Goal: Information Seeking & Learning: Check status

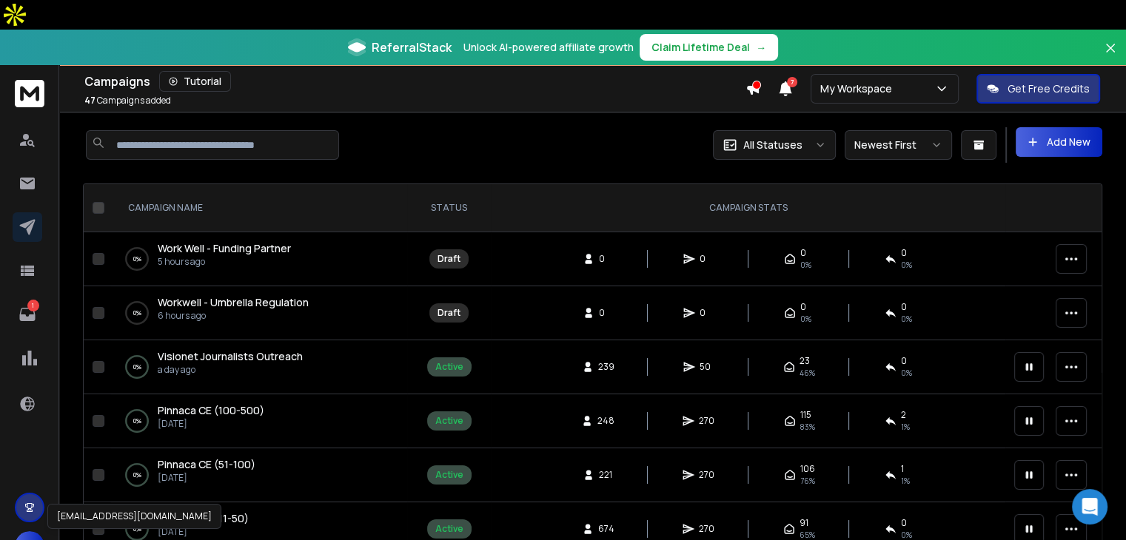
click at [28, 532] on span "D" at bounding box center [30, 547] width 30 height 30
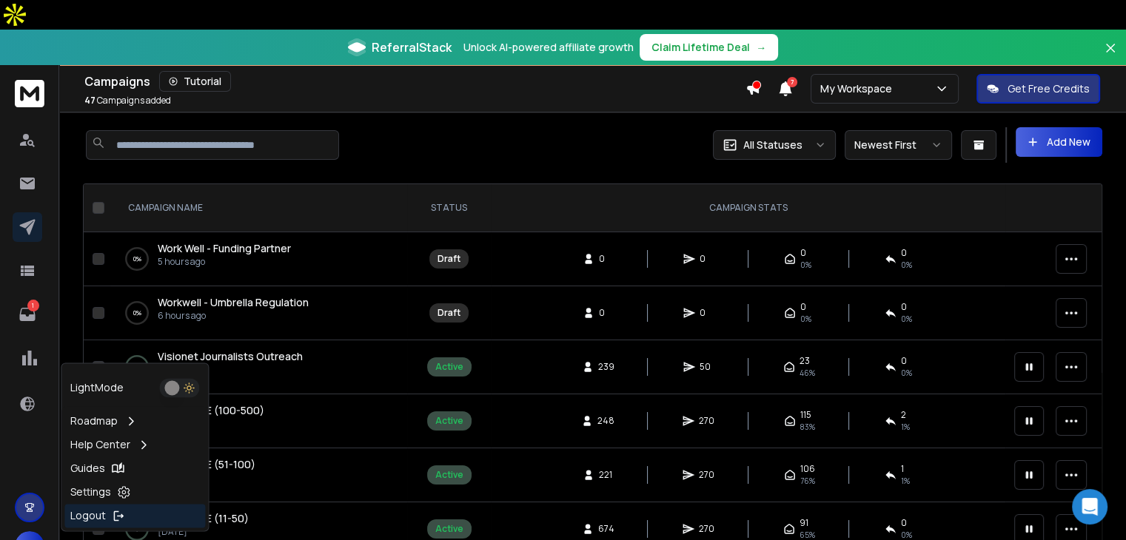
click at [82, 521] on p "Logout" at bounding box center [88, 516] width 36 height 15
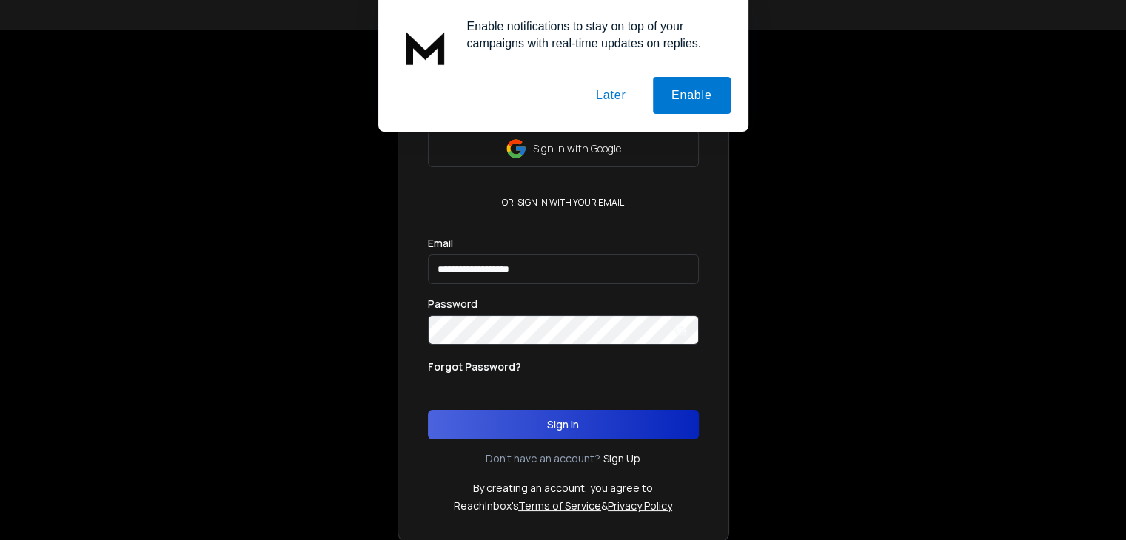
click at [539, 263] on input "**********" at bounding box center [563, 270] width 271 height 30
click at [554, 264] on input "**********" at bounding box center [563, 270] width 271 height 30
type input "*"
type input "**********"
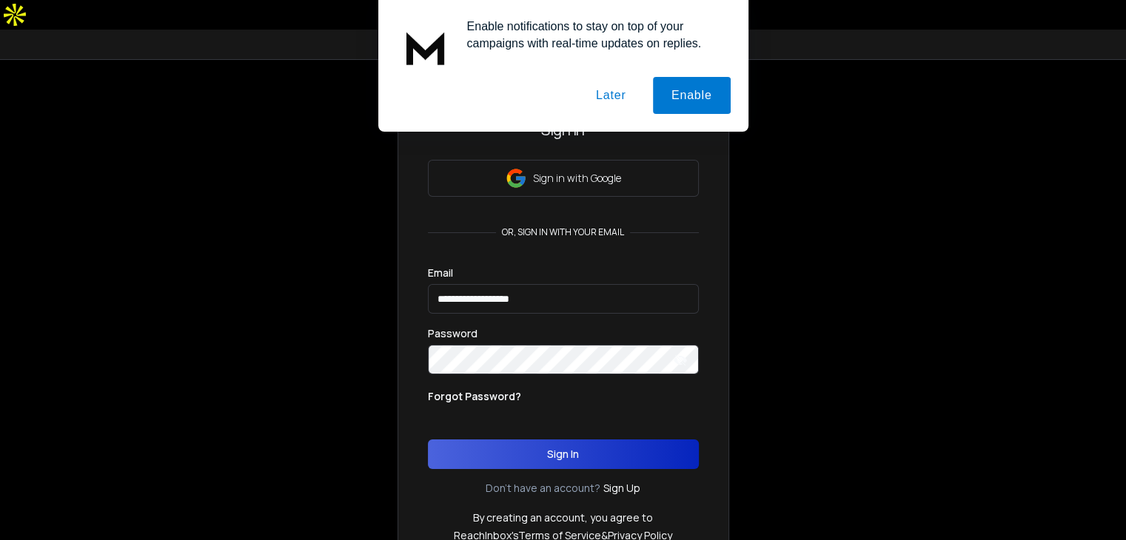
click at [556, 440] on button "Sign In" at bounding box center [563, 455] width 271 height 30
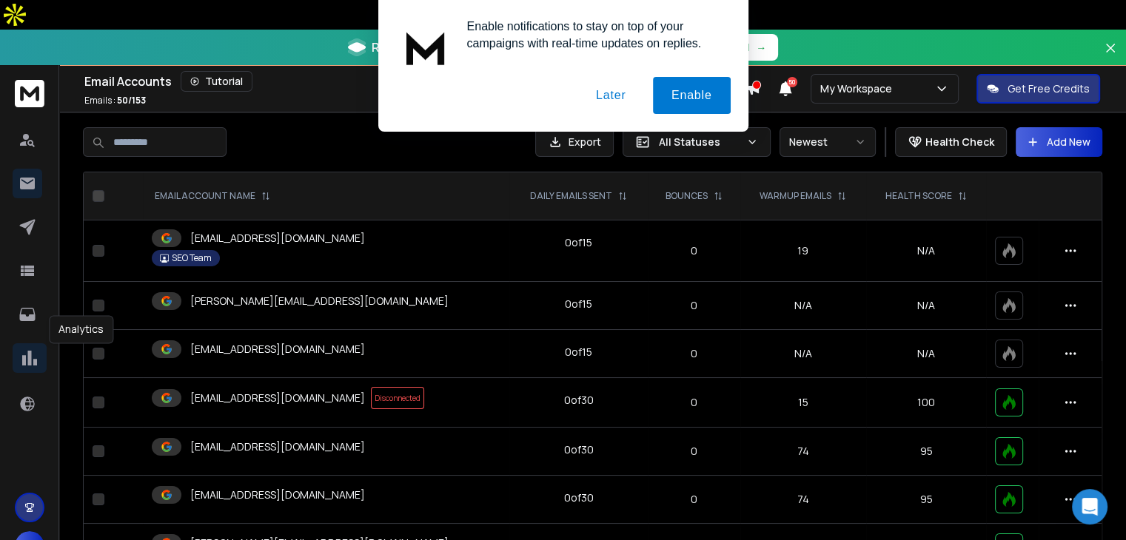
click at [21, 347] on icon at bounding box center [30, 358] width 22 height 22
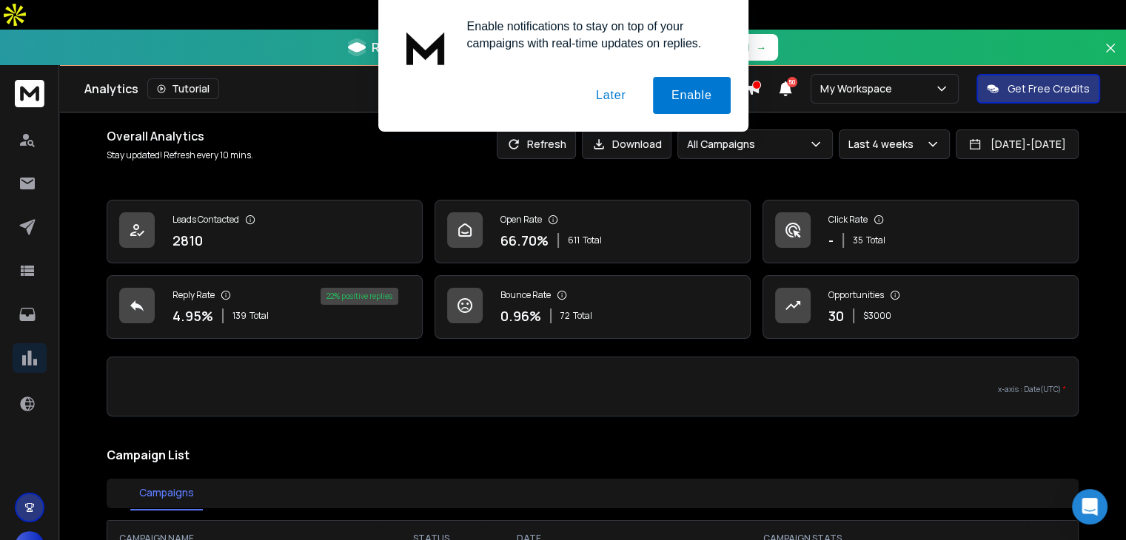
click at [618, 93] on button "Later" at bounding box center [610, 95] width 67 height 37
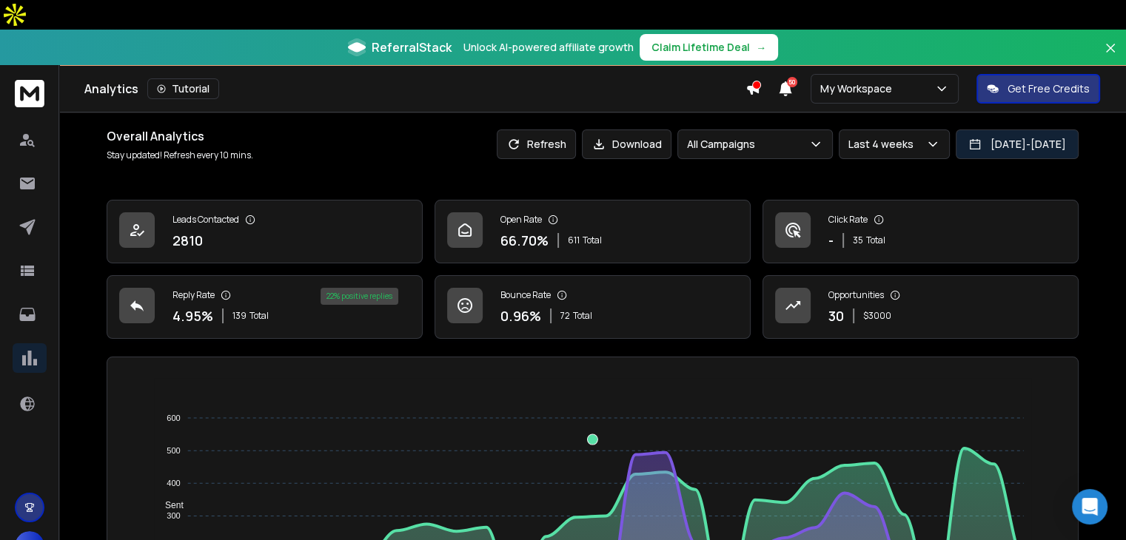
drag, startPoint x: 965, startPoint y: 133, endPoint x: 966, endPoint y: 124, distance: 9.0
click at [966, 127] on div "Overall Analytics Stay updated! Refresh every 10 mins. Refresh Download All Cam…" at bounding box center [593, 148] width 972 height 43
click at [966, 130] on button "[DATE] - [DATE]" at bounding box center [1017, 145] width 123 height 30
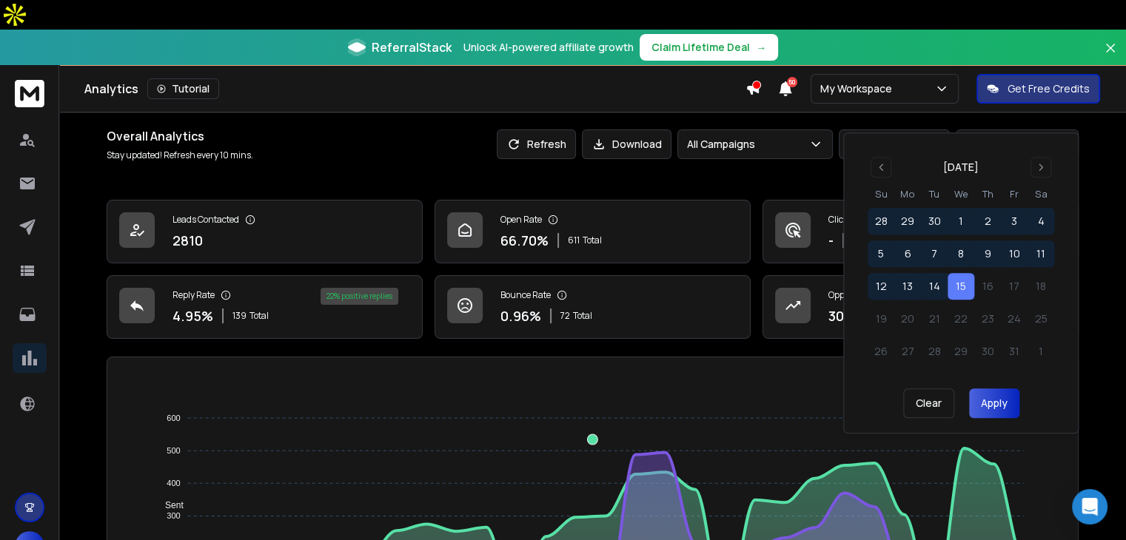
click at [898, 250] on button "6" at bounding box center [907, 254] width 27 height 27
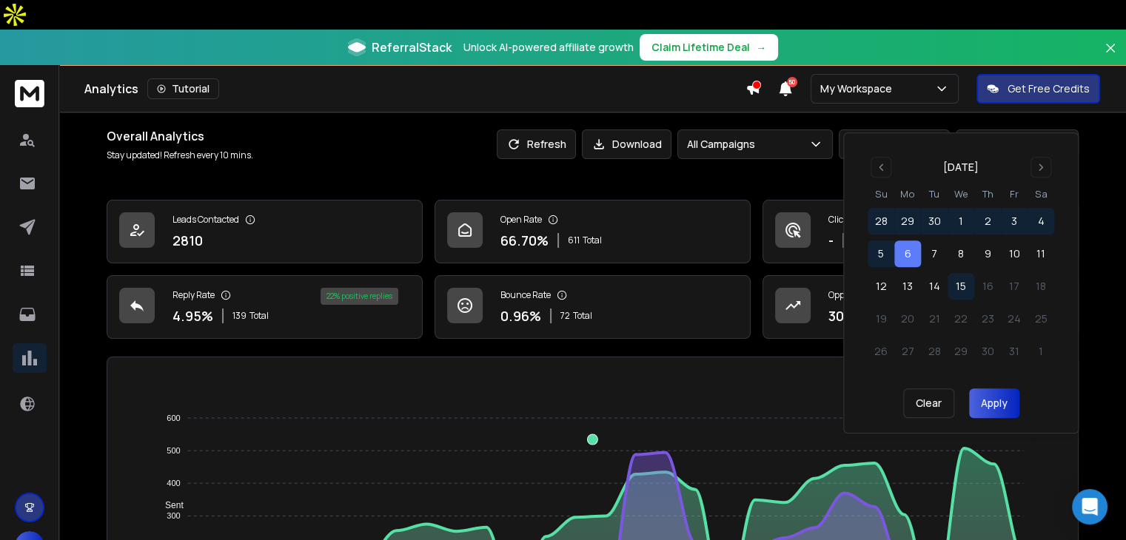
click at [898, 250] on button "6" at bounding box center [907, 254] width 27 height 27
click at [900, 250] on button "6" at bounding box center [907, 254] width 27 height 27
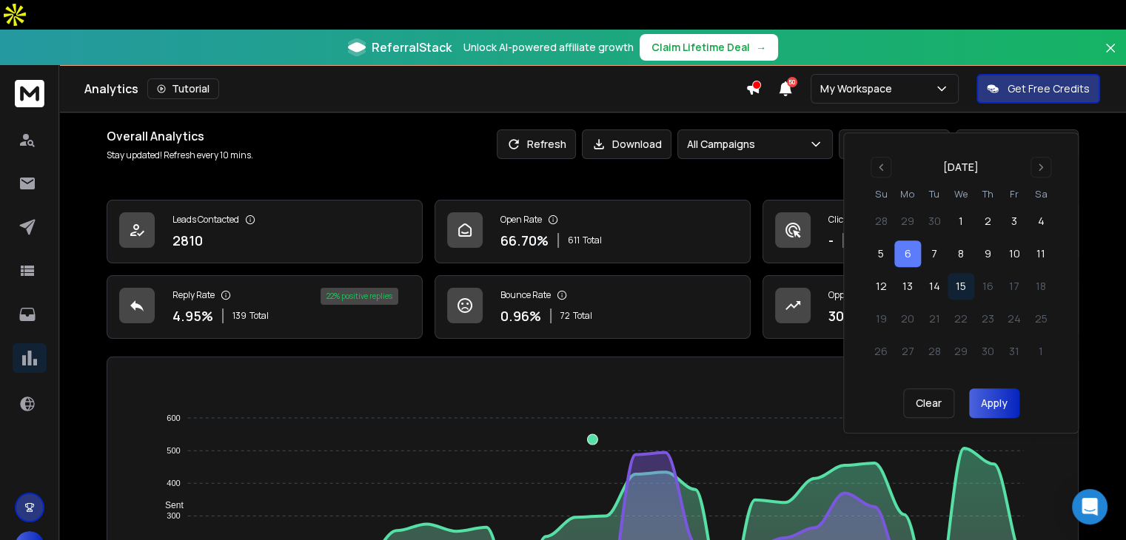
click at [992, 401] on button "Apply" at bounding box center [994, 404] width 50 height 30
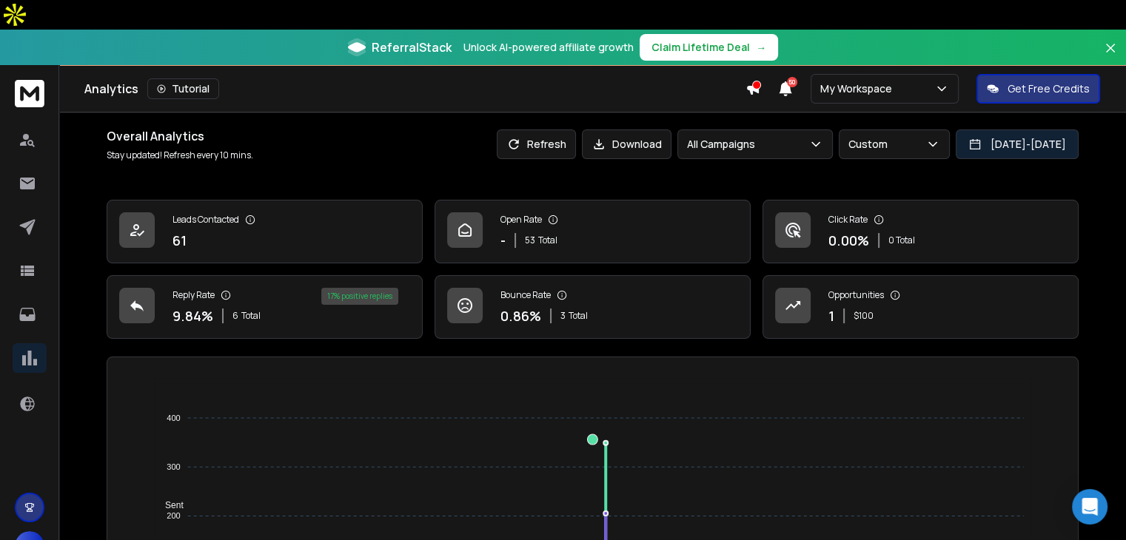
click at [993, 130] on button "06 Oct 2025 - 06 Oct 2025" at bounding box center [1017, 145] width 123 height 30
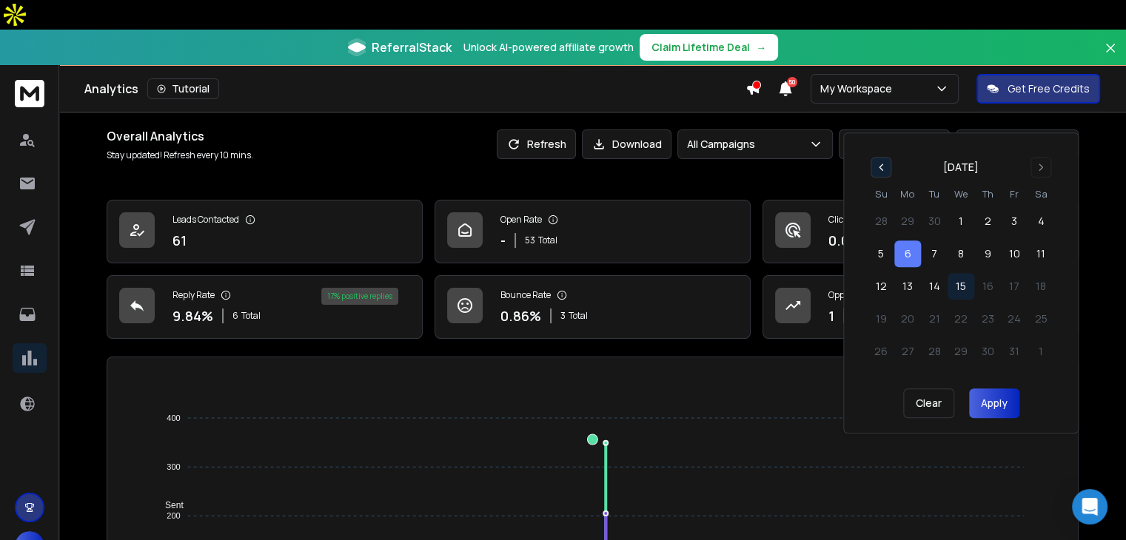
click at [877, 173] on button "Go to previous month" at bounding box center [881, 167] width 21 height 21
click at [962, 285] on button "17" at bounding box center [961, 286] width 27 height 27
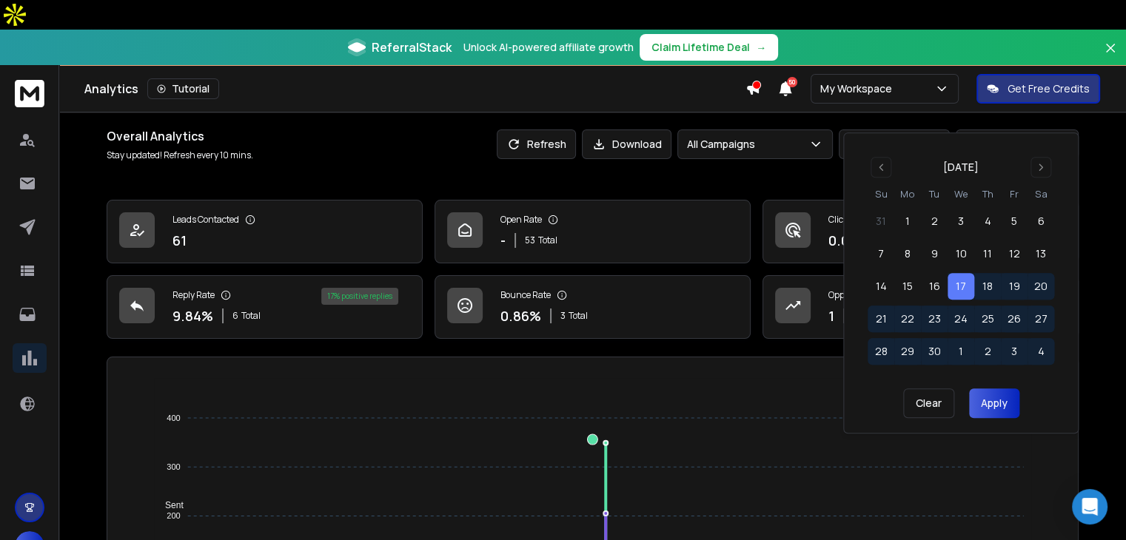
click at [948, 287] on button "17" at bounding box center [961, 286] width 27 height 27
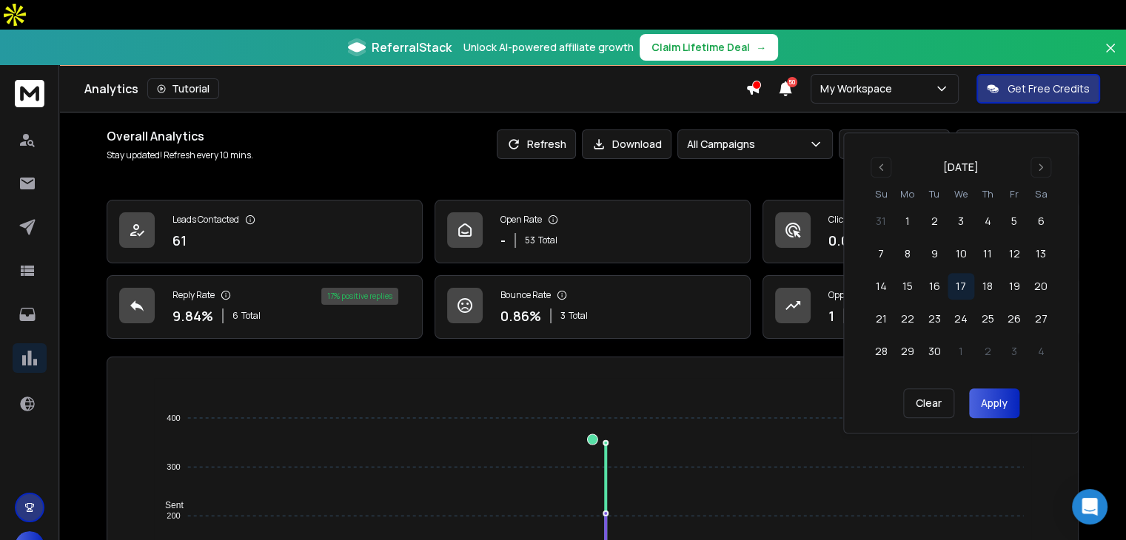
click at [952, 287] on button "17" at bounding box center [961, 286] width 27 height 27
click at [948, 287] on button "17" at bounding box center [961, 286] width 27 height 27
click at [938, 284] on button "16" at bounding box center [934, 286] width 27 height 27
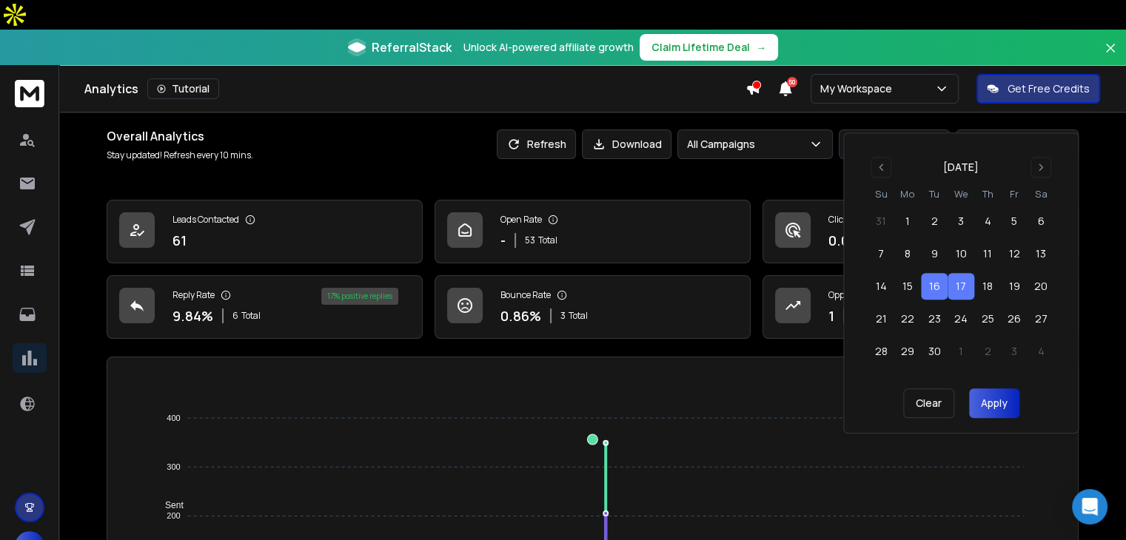
click at [1000, 409] on button "Apply" at bounding box center [994, 404] width 50 height 30
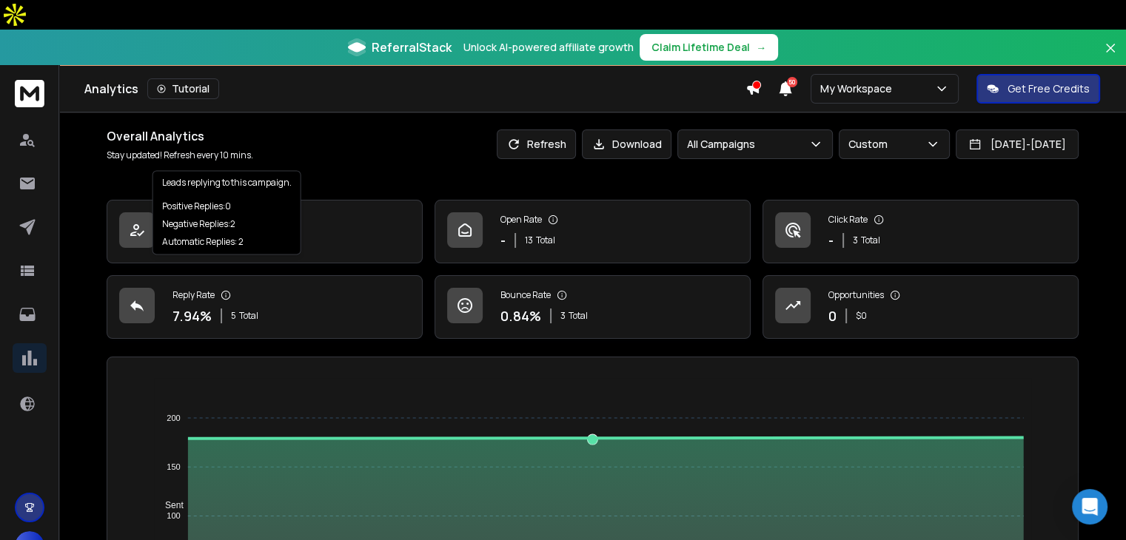
click at [230, 290] on icon at bounding box center [226, 295] width 10 height 10
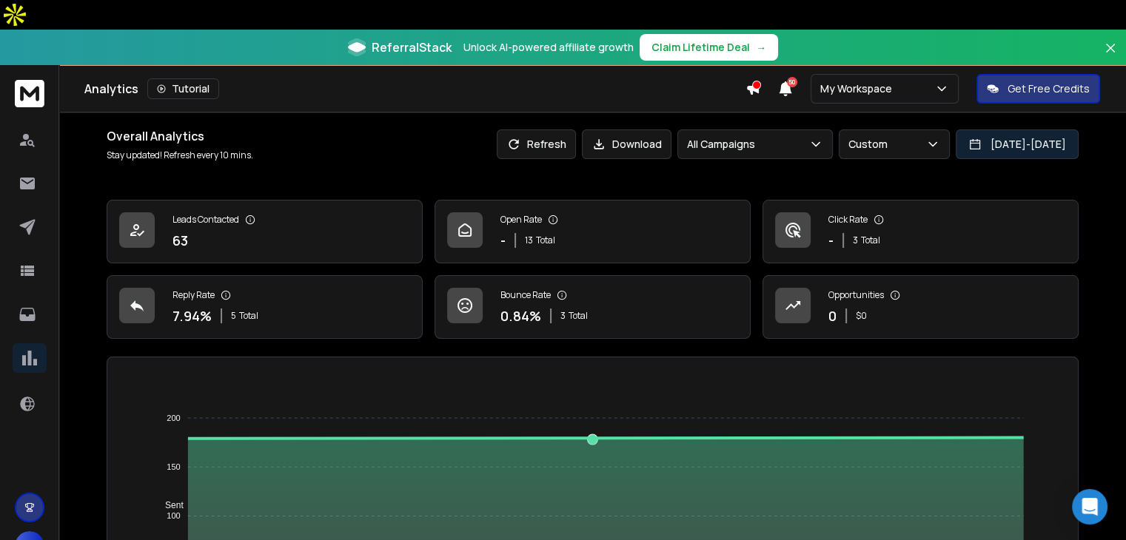
click at [974, 130] on button "16 Sep 2025 - 17 Sep 2025" at bounding box center [1017, 145] width 123 height 30
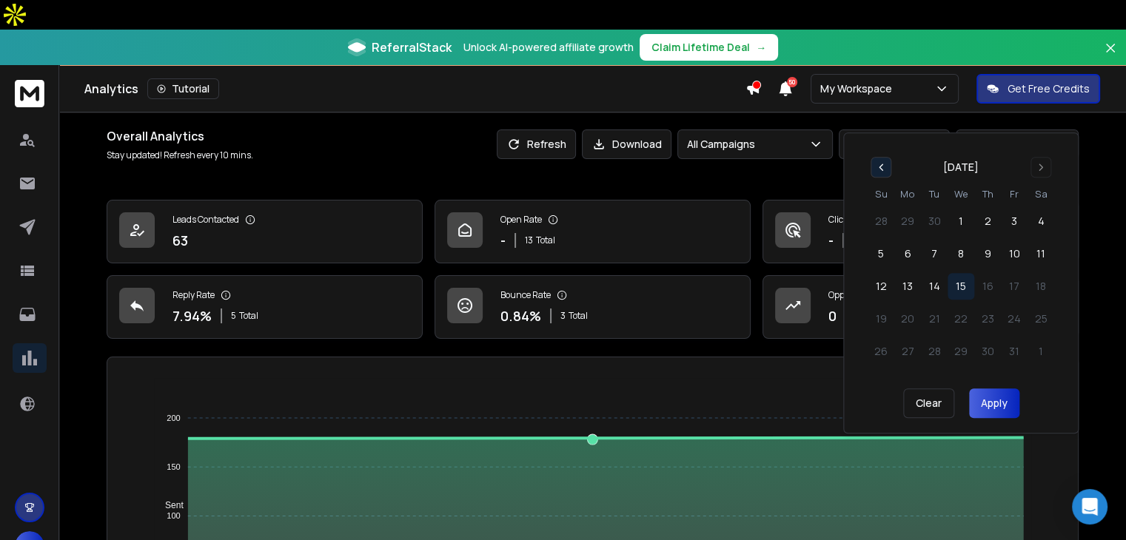
click at [883, 171] on icon "Go to previous month" at bounding box center [881, 167] width 12 height 12
click at [982, 288] on button "18" at bounding box center [987, 286] width 27 height 27
click at [961, 287] on button "17" at bounding box center [961, 286] width 27 height 27
click at [992, 412] on button "Apply" at bounding box center [994, 404] width 50 height 30
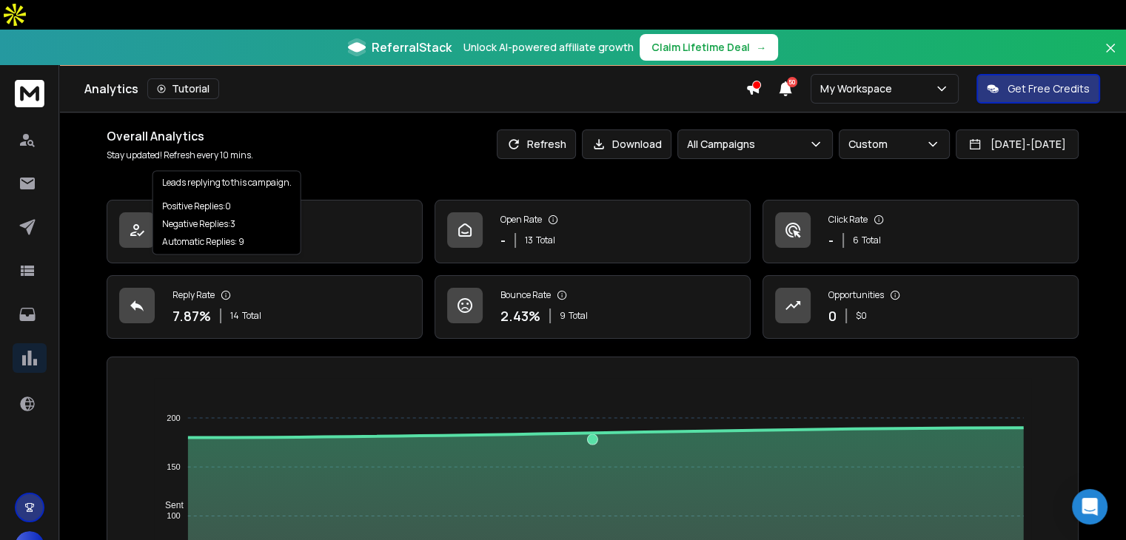
click at [229, 290] on icon at bounding box center [226, 295] width 10 height 10
click at [956, 130] on button "[DATE] - [DATE]" at bounding box center [1017, 145] width 123 height 30
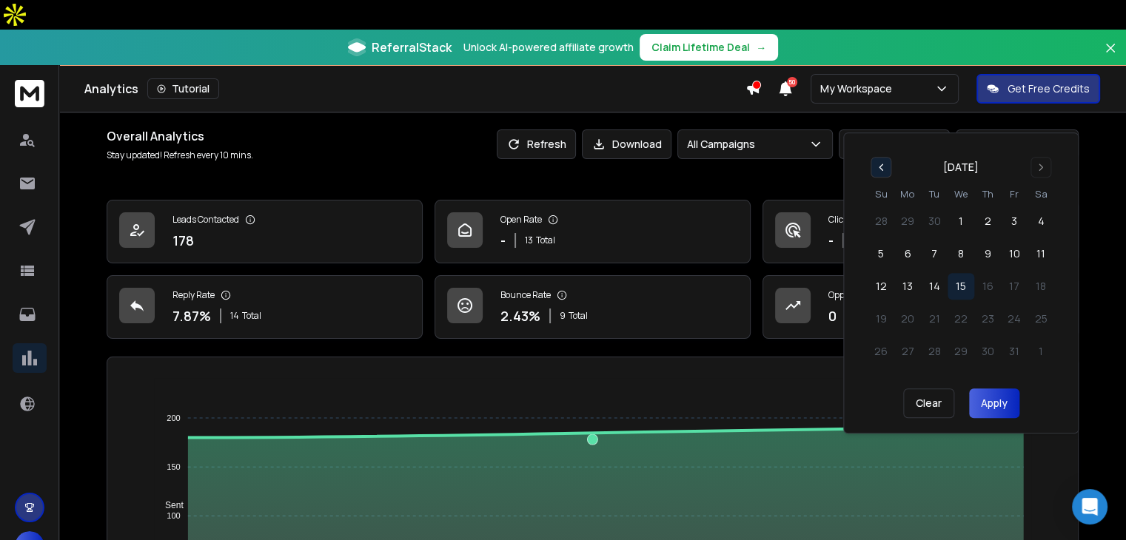
click at [880, 167] on icon "Go to previous month" at bounding box center [881, 167] width 12 height 12
click at [996, 411] on button "Apply" at bounding box center [994, 404] width 50 height 30
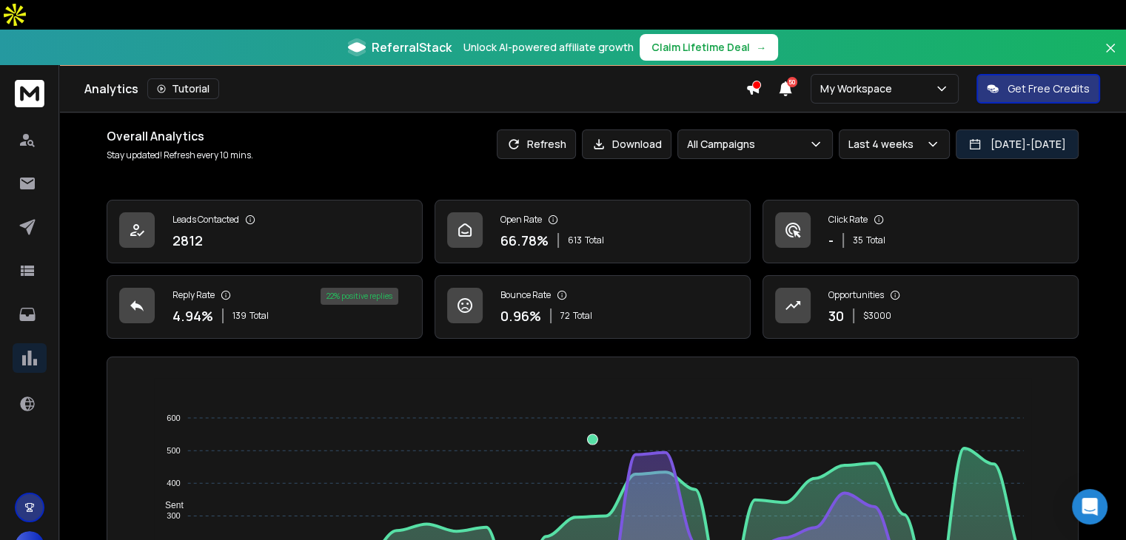
click at [956, 130] on button "[DATE] - [DATE]" at bounding box center [1017, 145] width 123 height 30
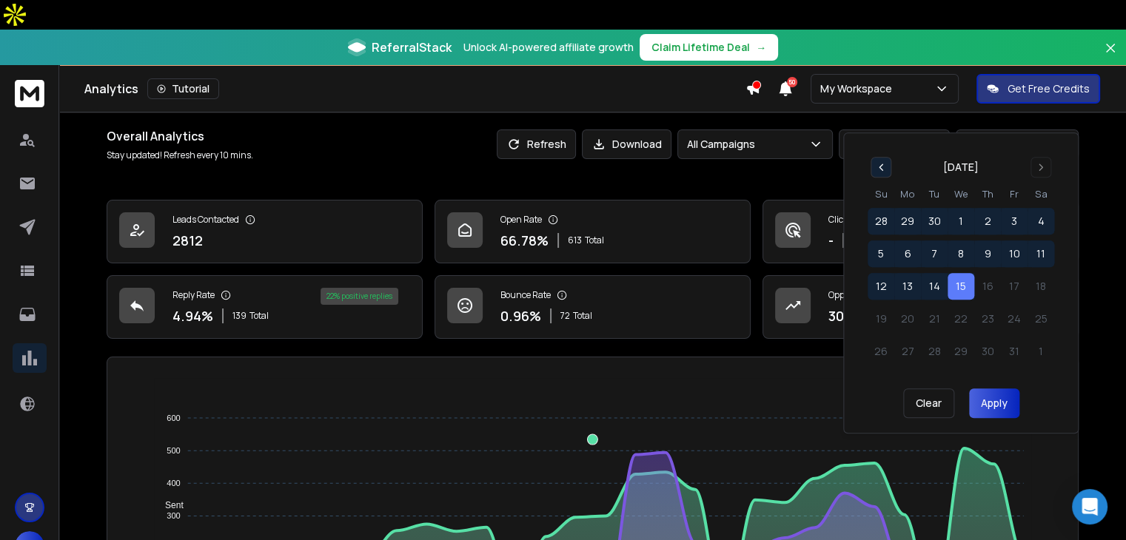
click at [888, 177] on button "Go to previous month" at bounding box center [881, 167] width 21 height 21
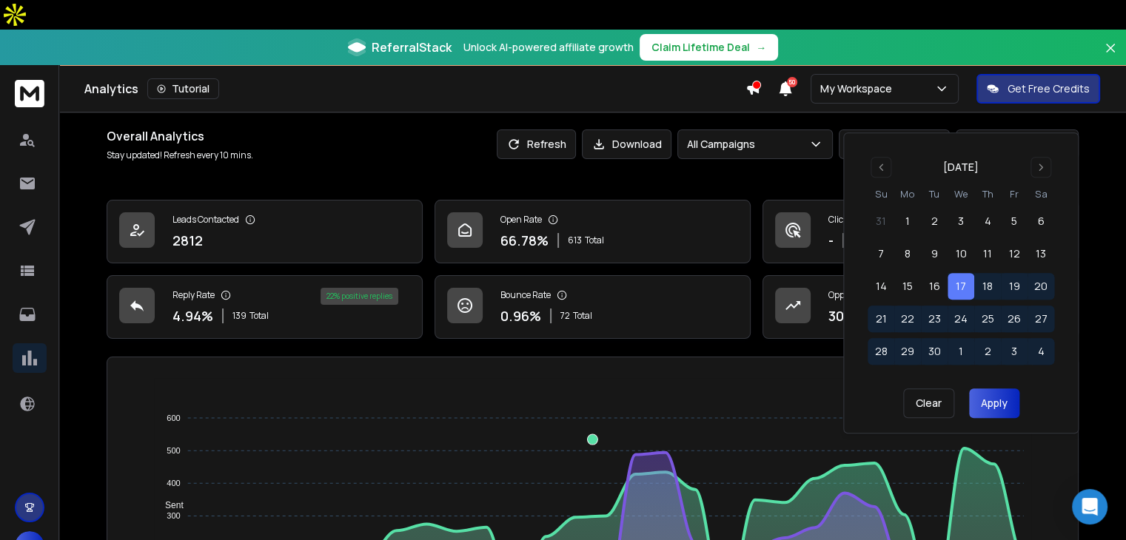
click at [988, 293] on button "18" at bounding box center [987, 286] width 27 height 27
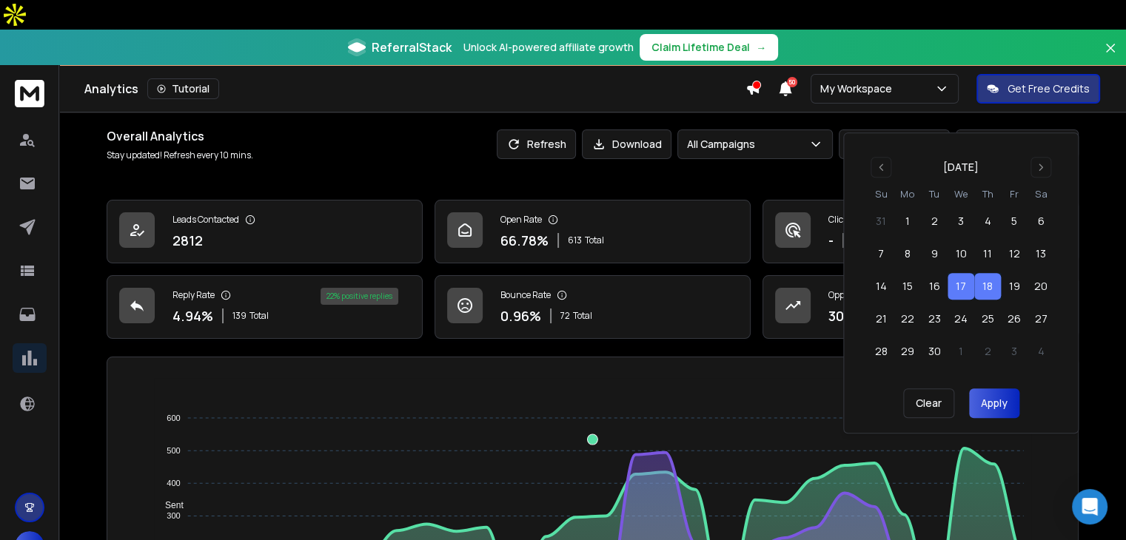
click at [992, 405] on button "Apply" at bounding box center [994, 404] width 50 height 30
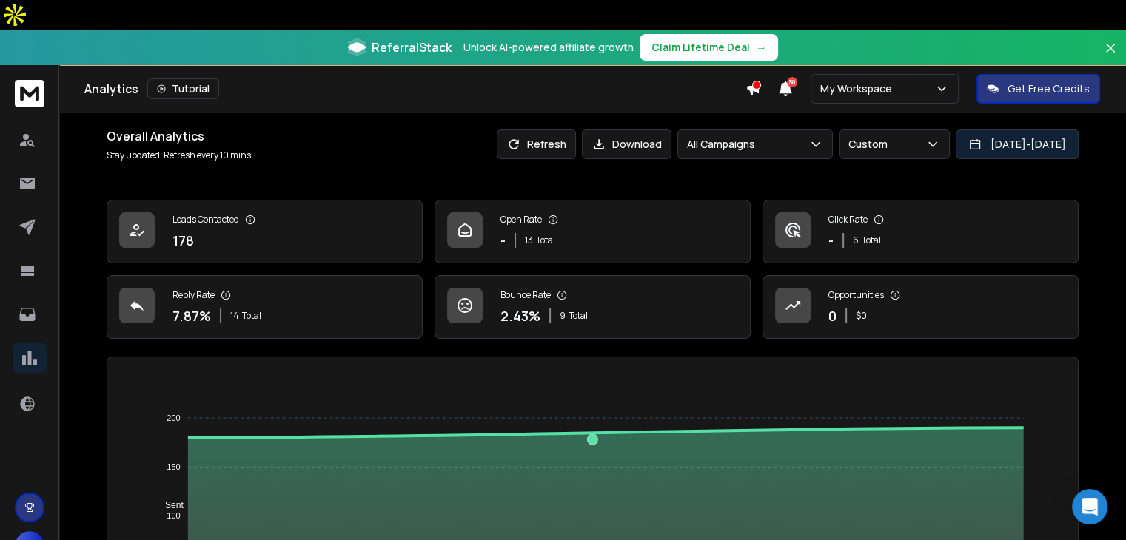
click at [968, 130] on button "[DATE] - [DATE]" at bounding box center [1017, 145] width 123 height 30
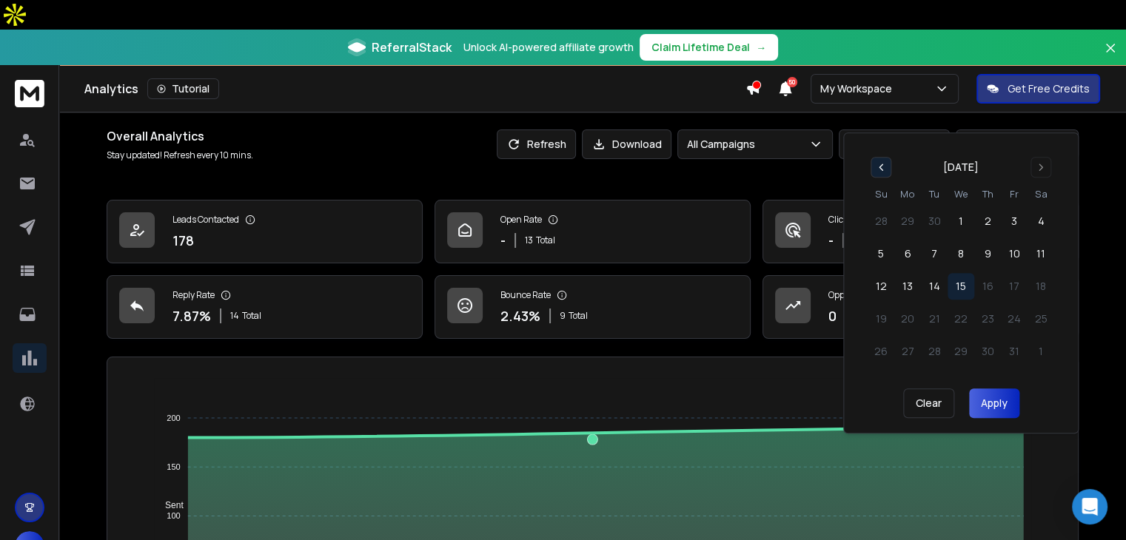
click at [888, 163] on button "Go to previous month" at bounding box center [881, 167] width 21 height 21
click at [1013, 289] on button "19" at bounding box center [1014, 286] width 27 height 27
click at [994, 289] on button "18" at bounding box center [987, 286] width 27 height 27
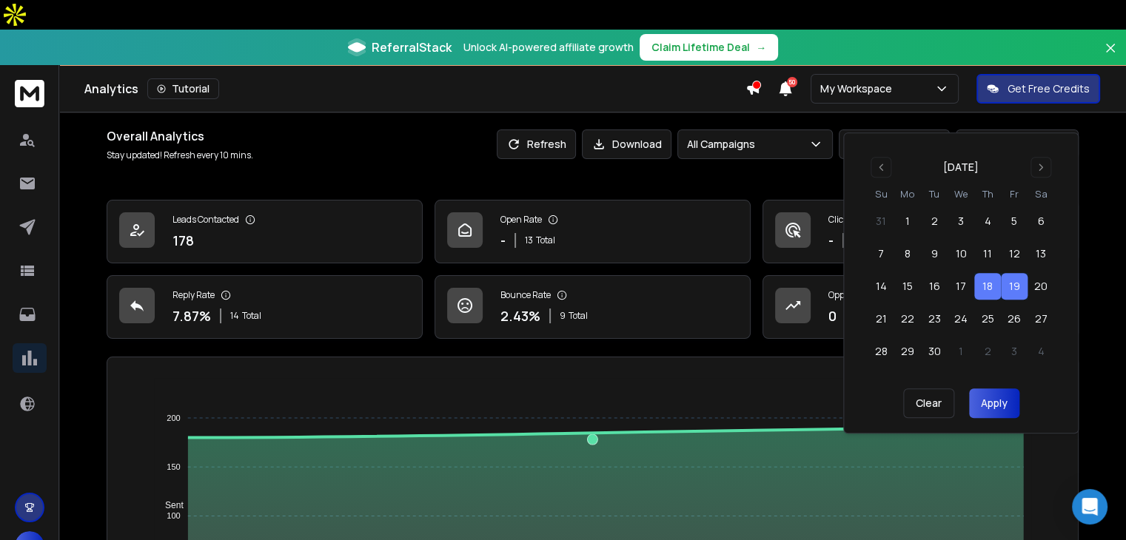
click at [996, 404] on button "Apply" at bounding box center [994, 404] width 50 height 30
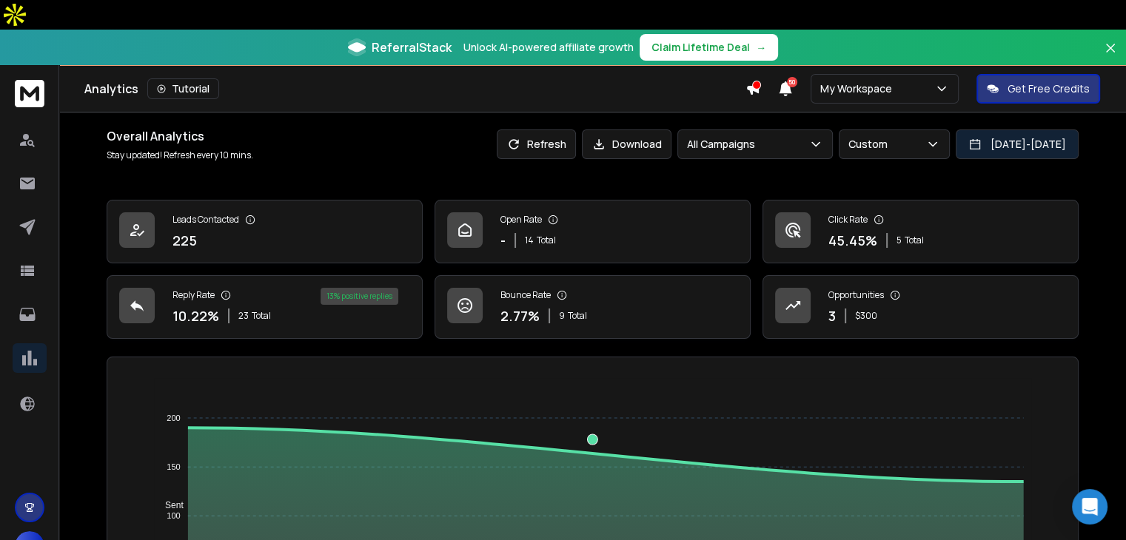
click at [972, 130] on button "[DATE] - [DATE]" at bounding box center [1017, 145] width 123 height 30
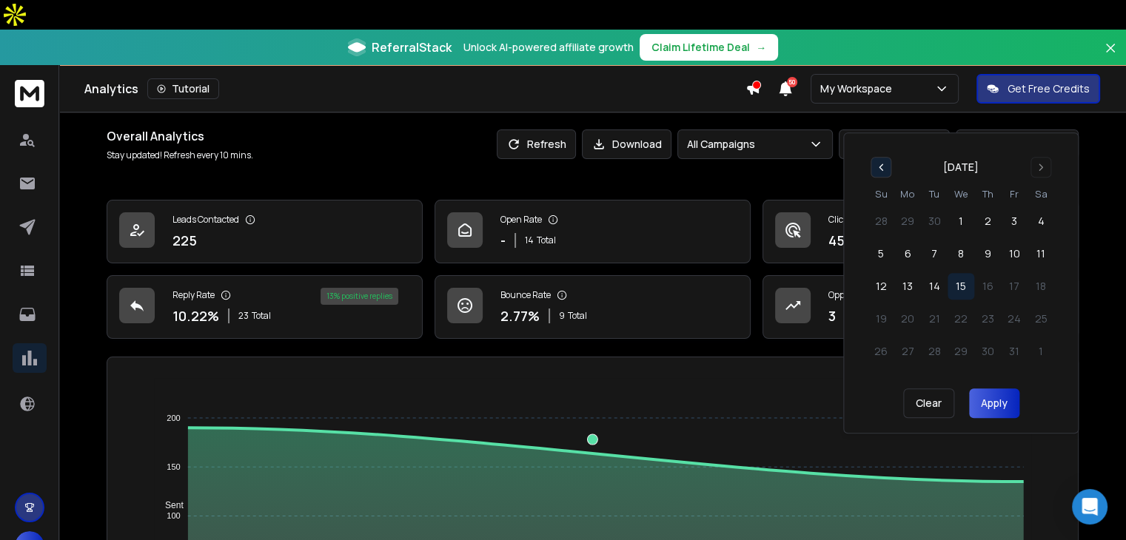
click at [878, 158] on button "Go to previous month" at bounding box center [881, 167] width 21 height 21
click at [1037, 295] on button "20" at bounding box center [1041, 286] width 27 height 27
click at [1022, 293] on button "19" at bounding box center [1014, 286] width 27 height 27
click at [1005, 401] on button "Apply" at bounding box center [994, 404] width 50 height 30
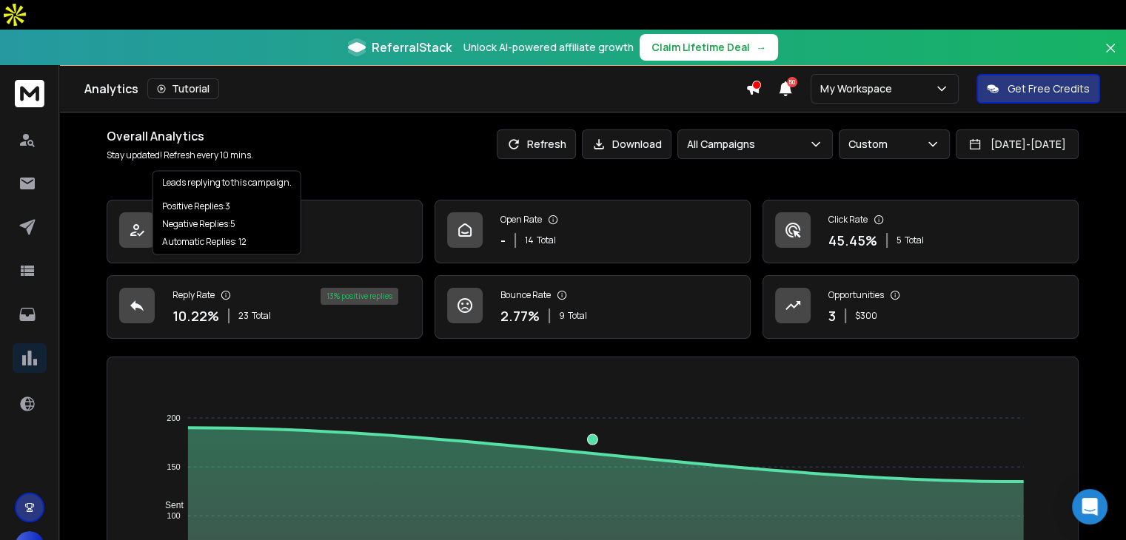
click at [228, 288] on button at bounding box center [226, 295] width 10 height 15
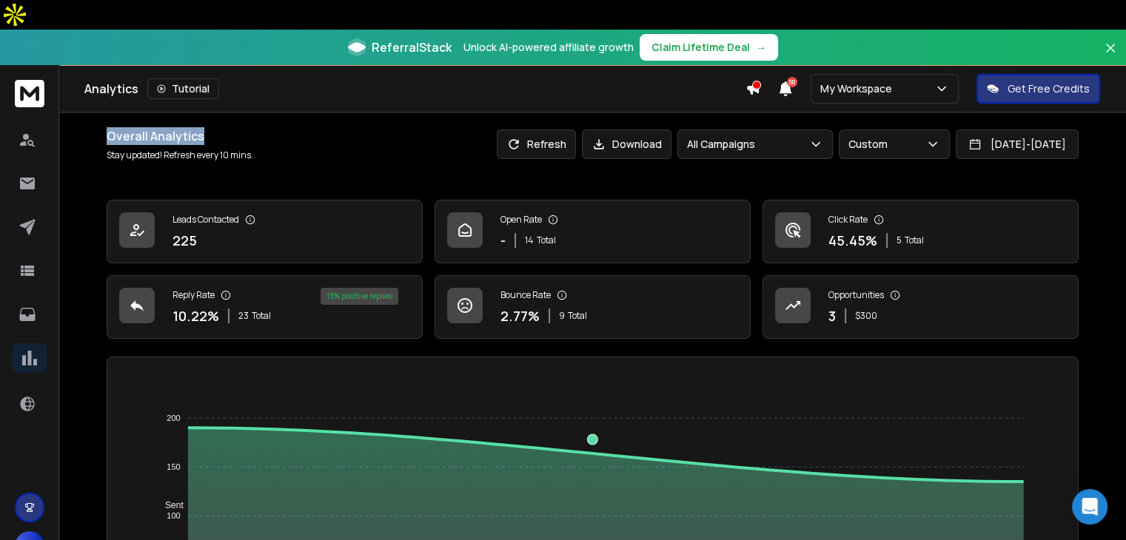
drag, startPoint x: 107, startPoint y: 107, endPoint x: 210, endPoint y: 96, distance: 104.2
copy h1 "Overall Analytics"
click at [989, 130] on button "[DATE] - [DATE]" at bounding box center [1017, 145] width 123 height 30
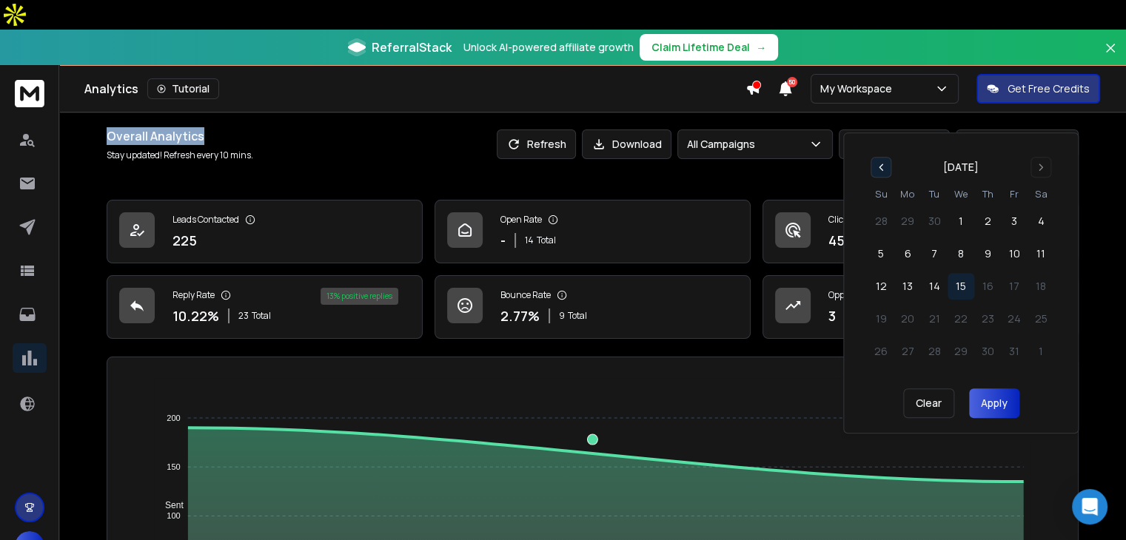
click at [888, 169] on button "Go to previous month" at bounding box center [881, 167] width 21 height 21
click at [1037, 280] on button "20" at bounding box center [1041, 286] width 27 height 27
click at [1014, 289] on button "19" at bounding box center [1014, 286] width 27 height 27
click at [991, 401] on button "Apply" at bounding box center [994, 404] width 50 height 30
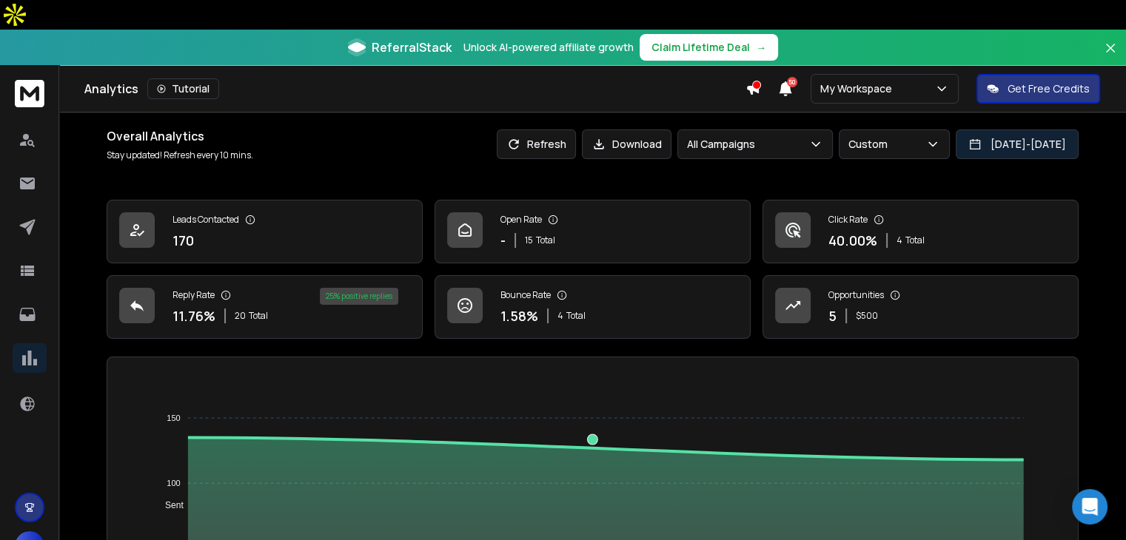
click at [956, 130] on button "[DATE] - [DATE]" at bounding box center [1017, 145] width 123 height 30
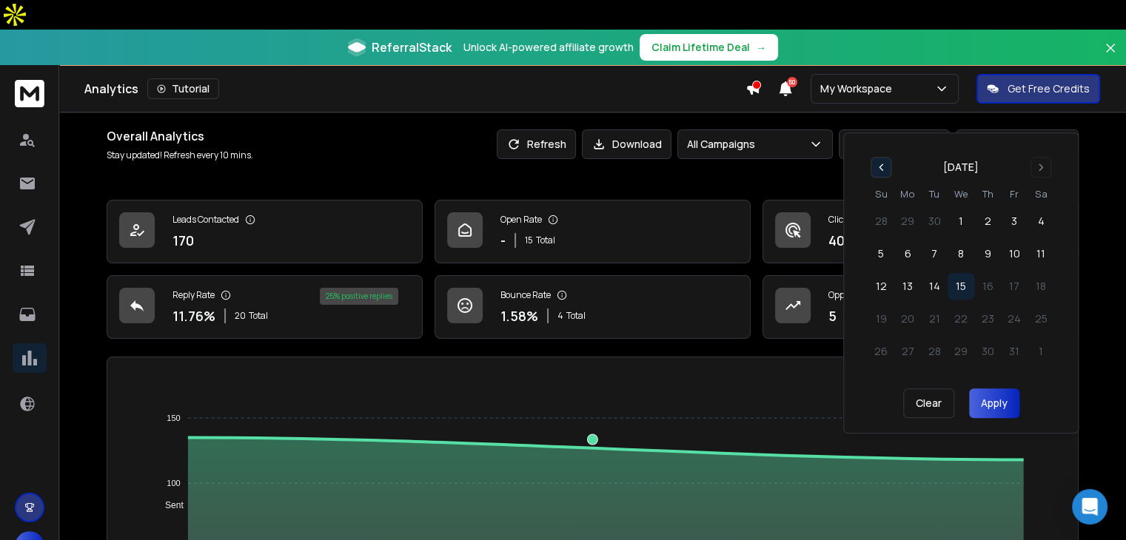
click at [879, 160] on button "Go to previous month" at bounding box center [881, 167] width 21 height 21
click at [889, 320] on button "21" at bounding box center [881, 319] width 27 height 27
click at [1047, 288] on button "20" at bounding box center [1041, 286] width 27 height 27
click at [1032, 165] on button "Go to next month" at bounding box center [1041, 167] width 21 height 21
click at [942, 279] on button "14" at bounding box center [934, 286] width 27 height 27
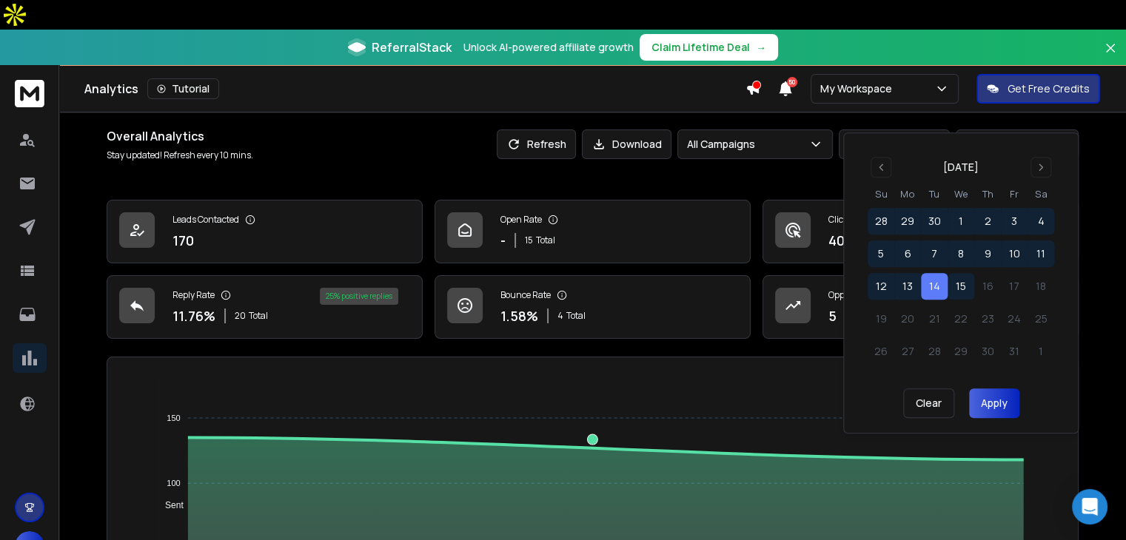
click at [942, 279] on button "14" at bounding box center [934, 286] width 27 height 27
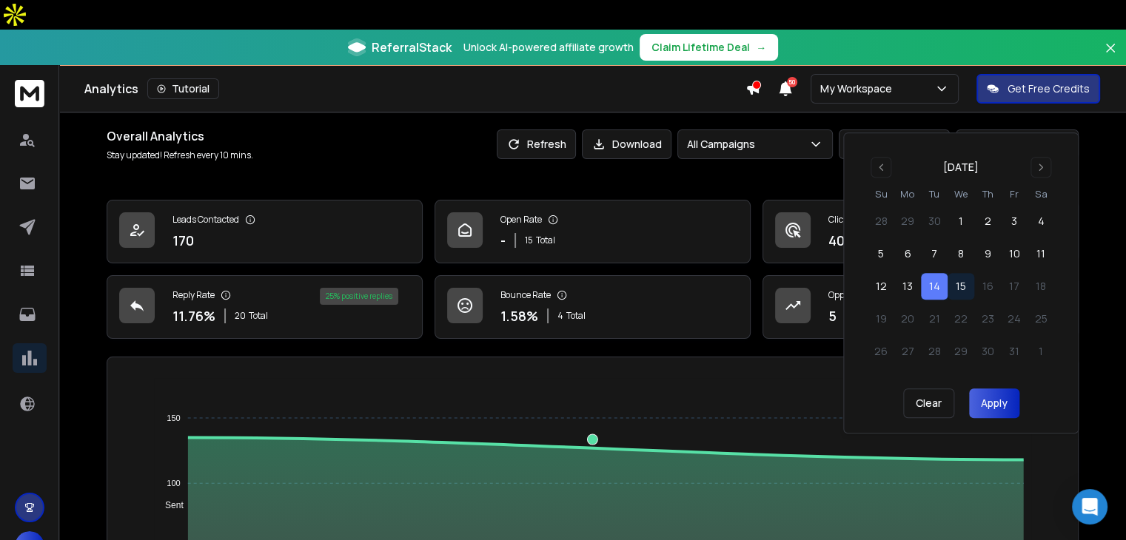
click at [951, 284] on button "15" at bounding box center [961, 286] width 27 height 27
click at [938, 256] on button "7" at bounding box center [934, 254] width 27 height 27
click at [951, 255] on button "8" at bounding box center [961, 254] width 27 height 27
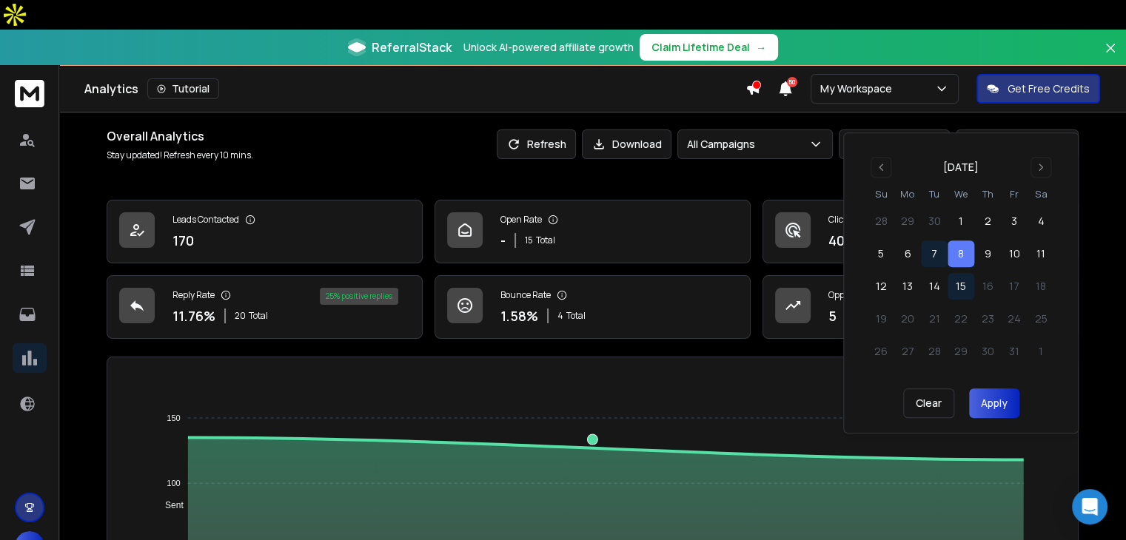
click at [939, 255] on button "7" at bounding box center [934, 254] width 27 height 27
click at [976, 265] on button "9" at bounding box center [987, 254] width 27 height 27
click at [966, 263] on button "8" at bounding box center [961, 254] width 27 height 27
click at [995, 405] on button "Apply" at bounding box center [994, 404] width 50 height 30
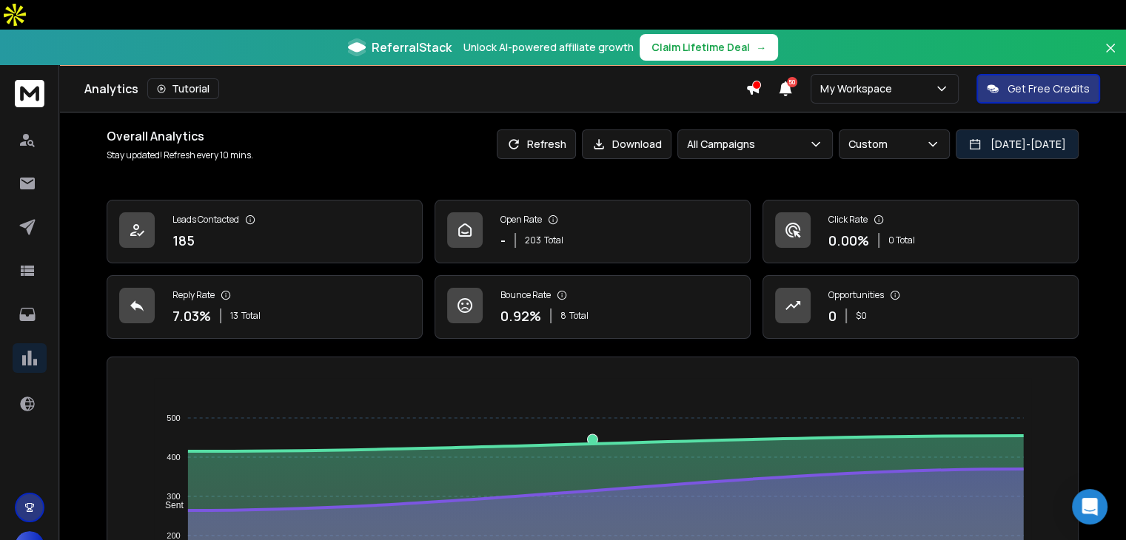
click at [968, 138] on icon "button" at bounding box center [974, 144] width 13 height 13
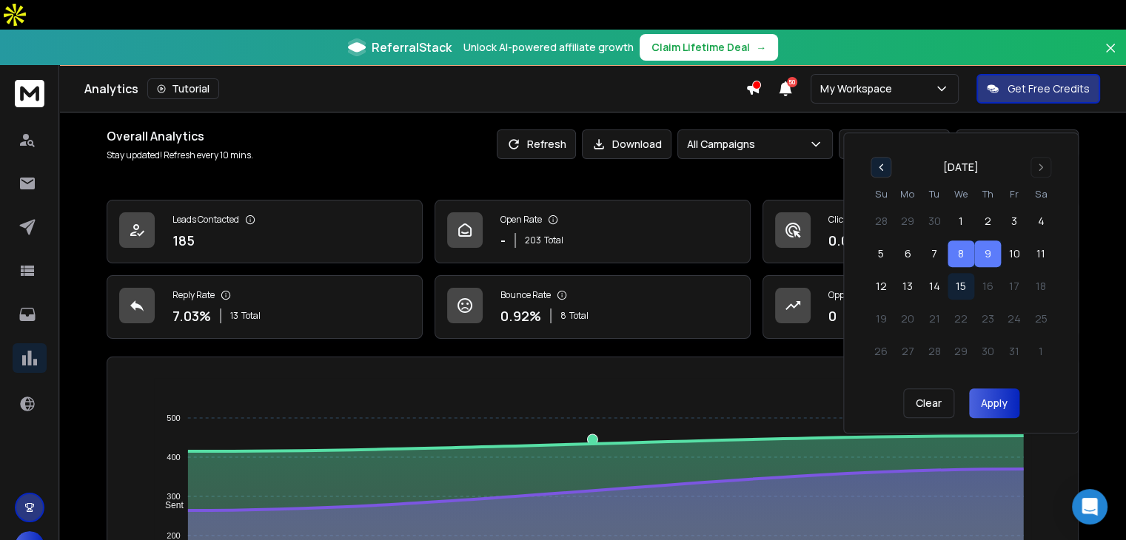
click at [887, 167] on button "Go to previous month" at bounding box center [881, 167] width 21 height 21
click at [1039, 289] on button "20" at bounding box center [1041, 286] width 27 height 27
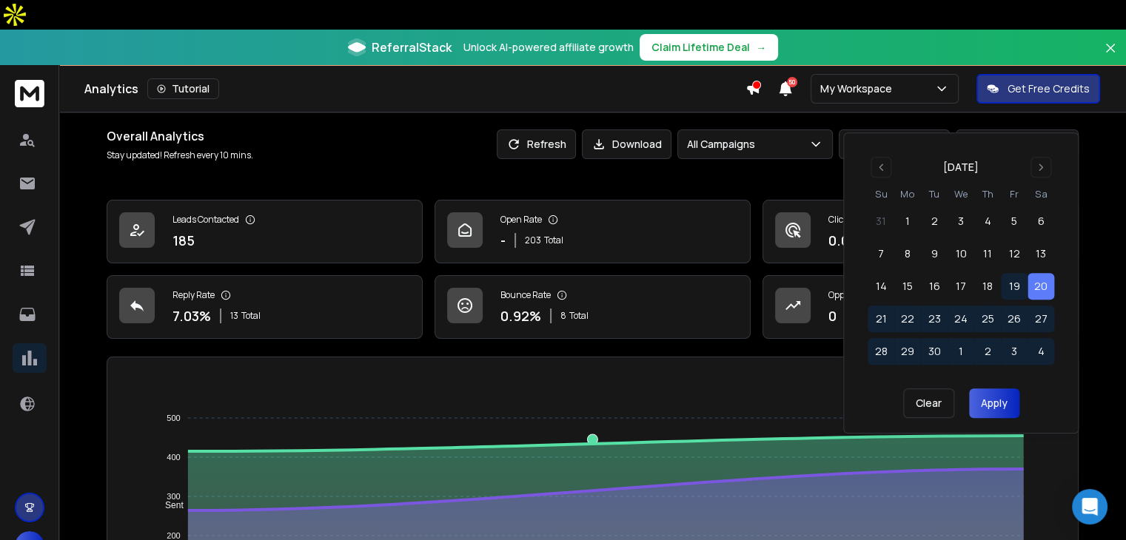
click at [1022, 289] on button "19" at bounding box center [1014, 286] width 27 height 27
click at [1028, 298] on button "20" at bounding box center [1041, 286] width 27 height 27
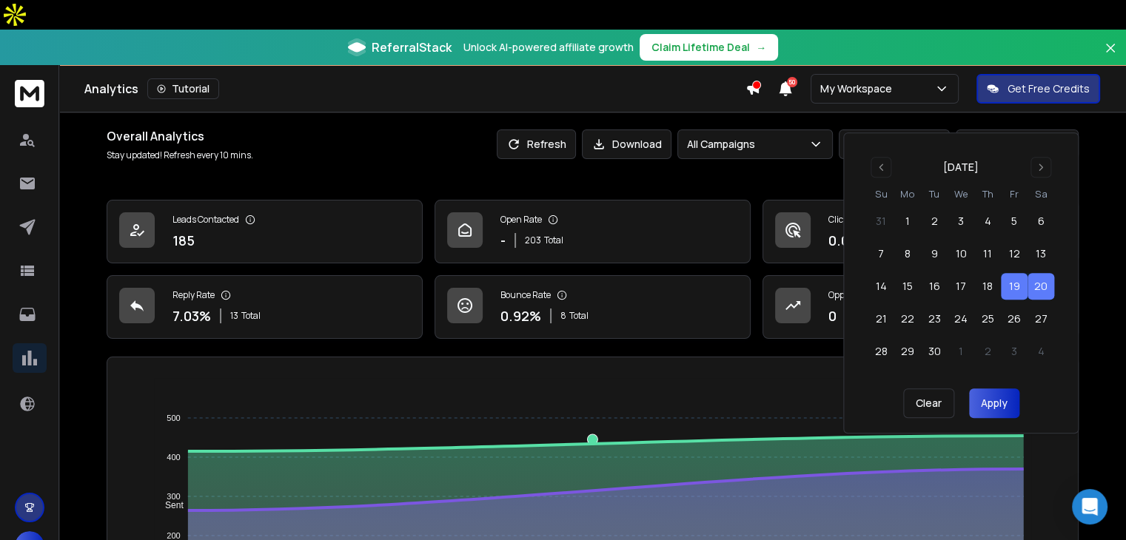
click at [1028, 298] on button "20" at bounding box center [1041, 286] width 27 height 27
click at [1022, 294] on button "19" at bounding box center [1014, 286] width 27 height 27
click at [990, 398] on button "Apply" at bounding box center [994, 404] width 50 height 30
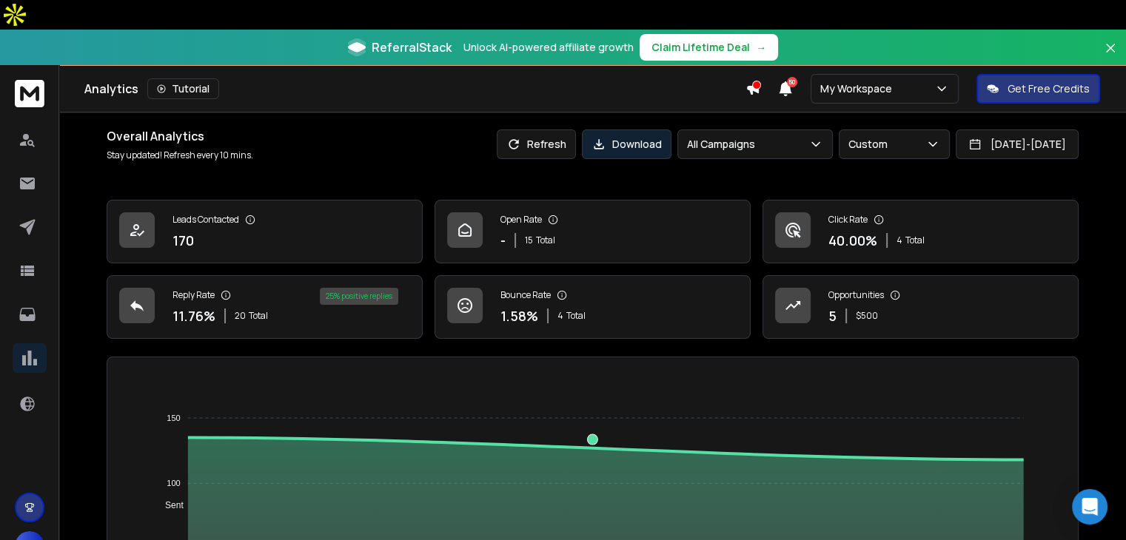
click at [612, 137] on p "Download" at bounding box center [637, 144] width 50 height 15
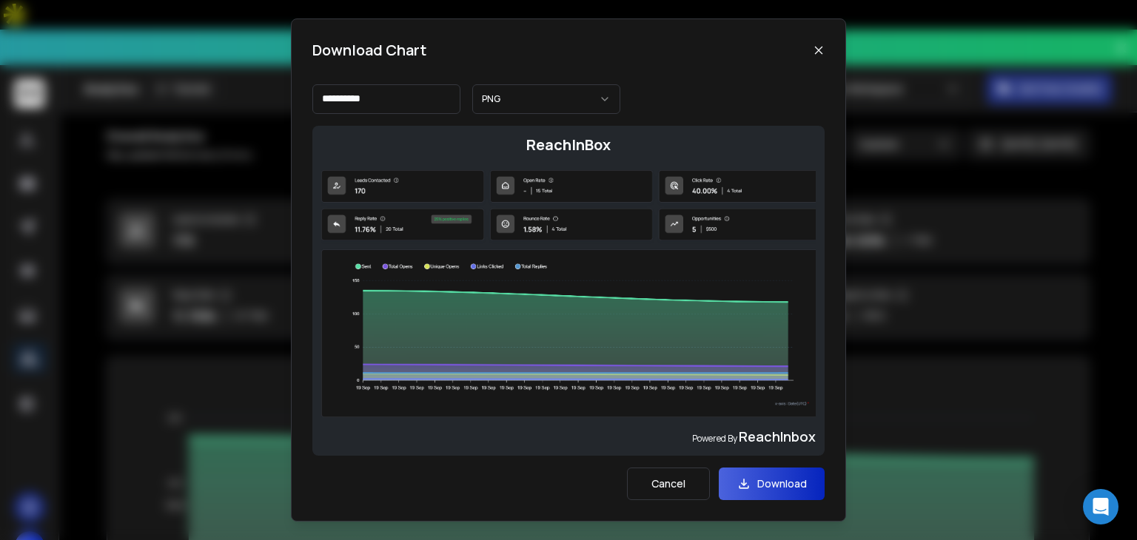
click at [823, 50] on icon at bounding box center [819, 50] width 12 height 12
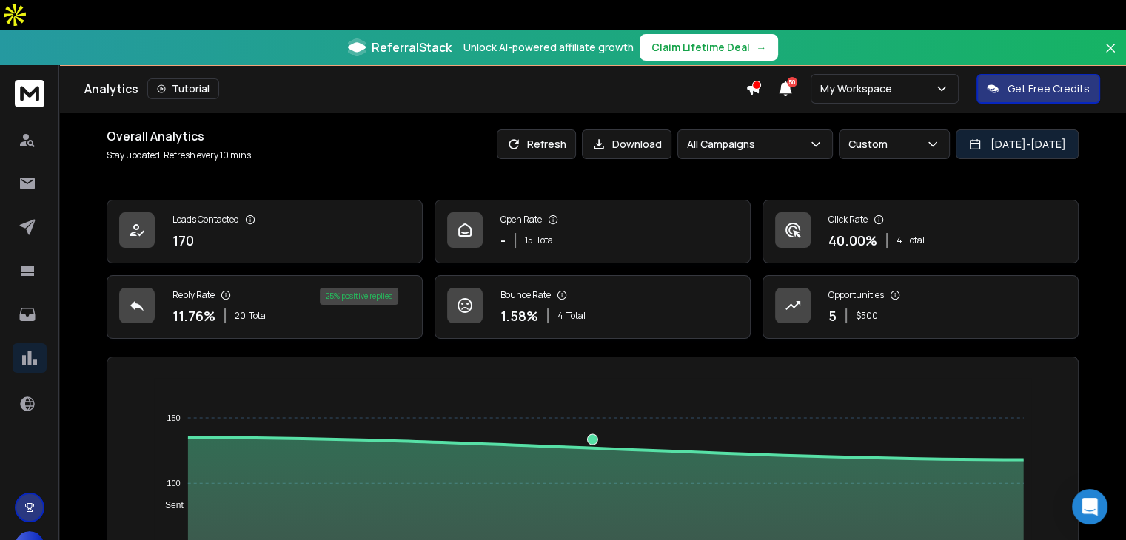
click at [980, 130] on button "[DATE] - [DATE]" at bounding box center [1017, 145] width 123 height 30
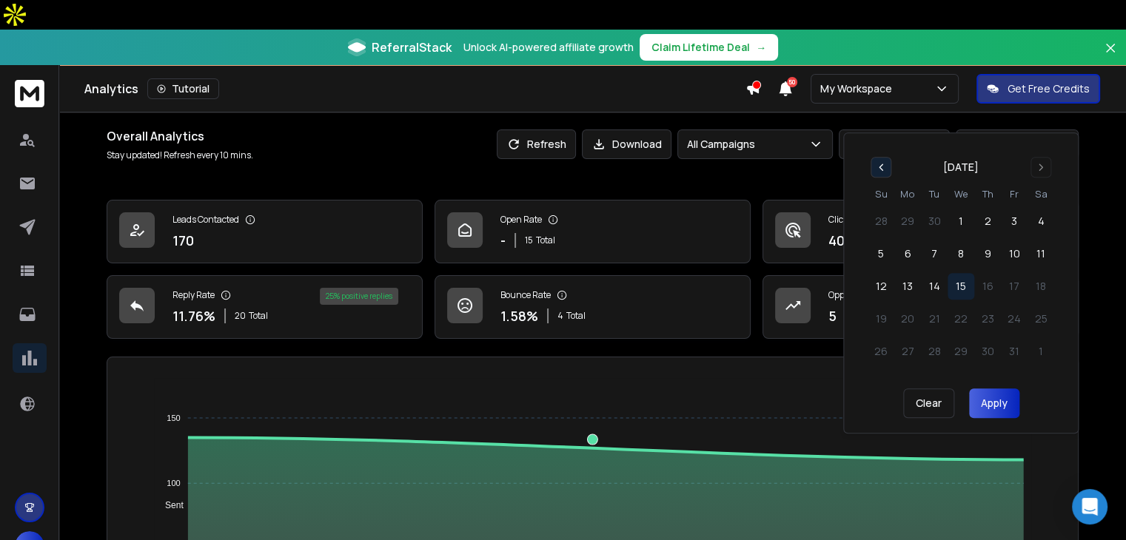
click at [879, 172] on icon "Go to previous month" at bounding box center [881, 167] width 12 height 12
click at [885, 298] on button "14" at bounding box center [881, 286] width 27 height 27
click at [1037, 269] on tbody "31 1 2 3 4 5 6 7 8 9 10 11 12 13 14 15 16 17 18 19 20 21 22 23 24 25 26 27 28 2…" at bounding box center [961, 283] width 187 height 163
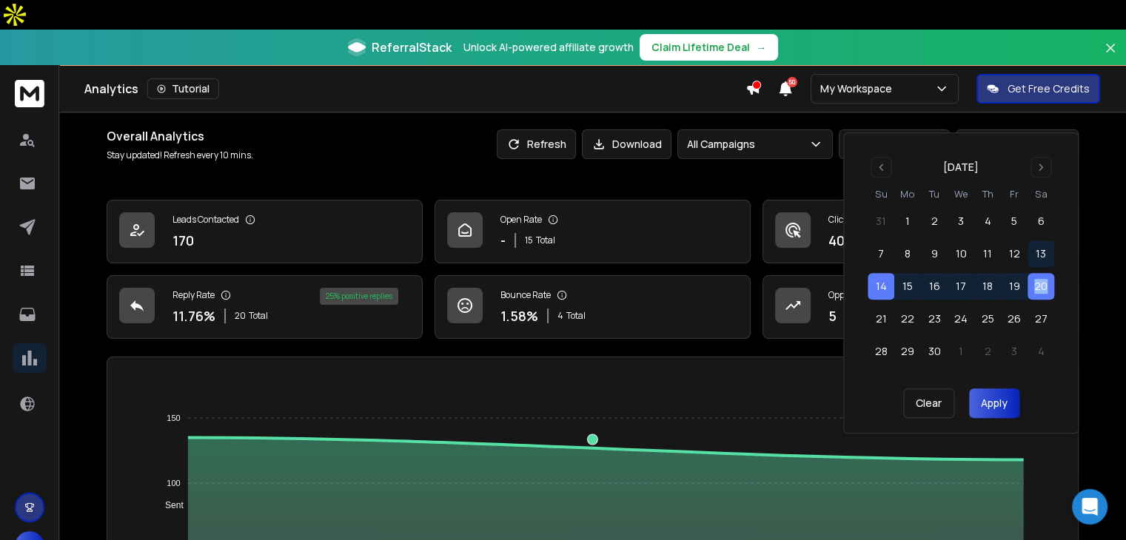
click at [1040, 261] on button "13" at bounding box center [1041, 254] width 27 height 27
click at [1025, 293] on button "19" at bounding box center [1014, 286] width 27 height 27
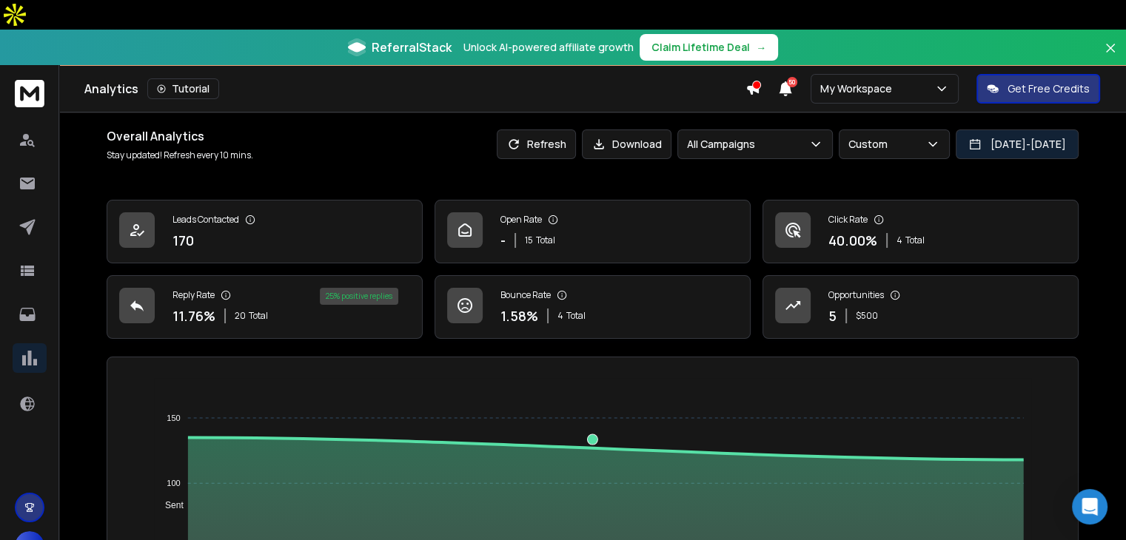
click at [1013, 130] on button "[DATE] - [DATE]" at bounding box center [1017, 145] width 123 height 30
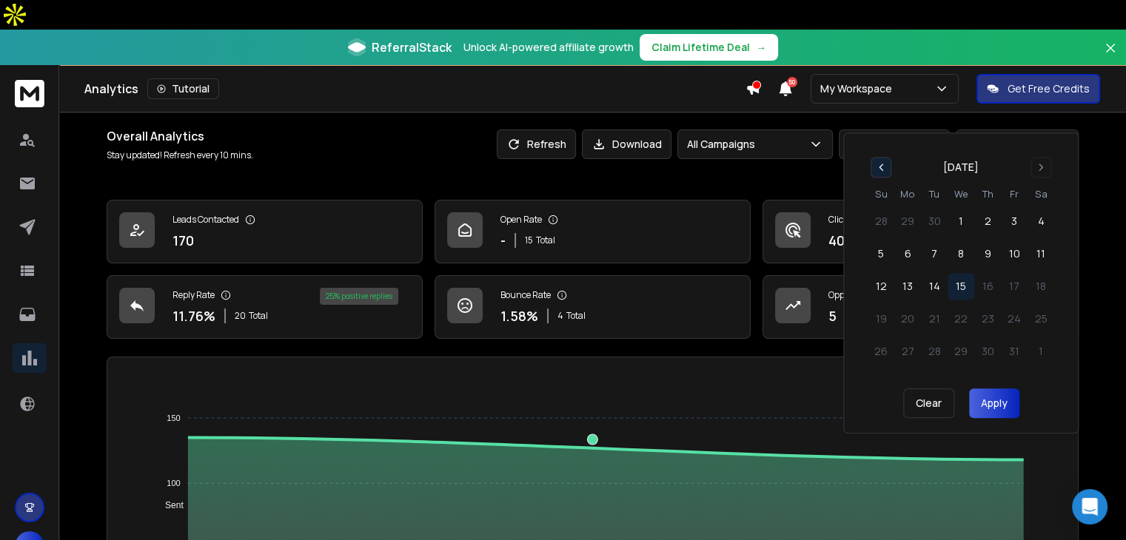
click at [875, 170] on icon "Go to previous month" at bounding box center [881, 167] width 12 height 12
click at [1034, 255] on button "13" at bounding box center [1041, 254] width 27 height 27
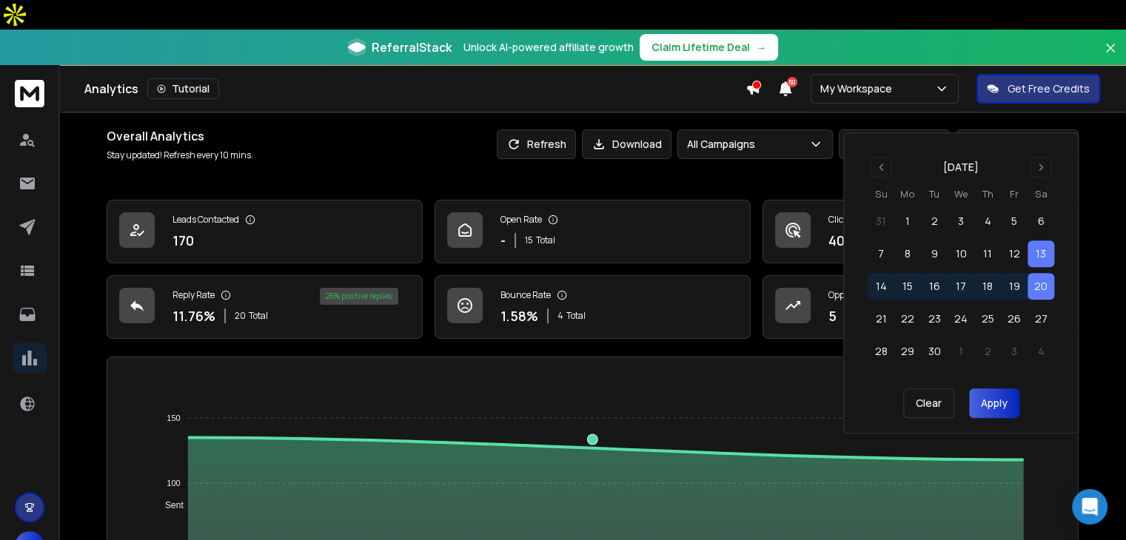
click at [885, 287] on button "14" at bounding box center [881, 286] width 27 height 27
click at [1045, 252] on button "13" at bounding box center [1041, 254] width 27 height 27
click at [1001, 403] on button "Apply" at bounding box center [994, 404] width 50 height 30
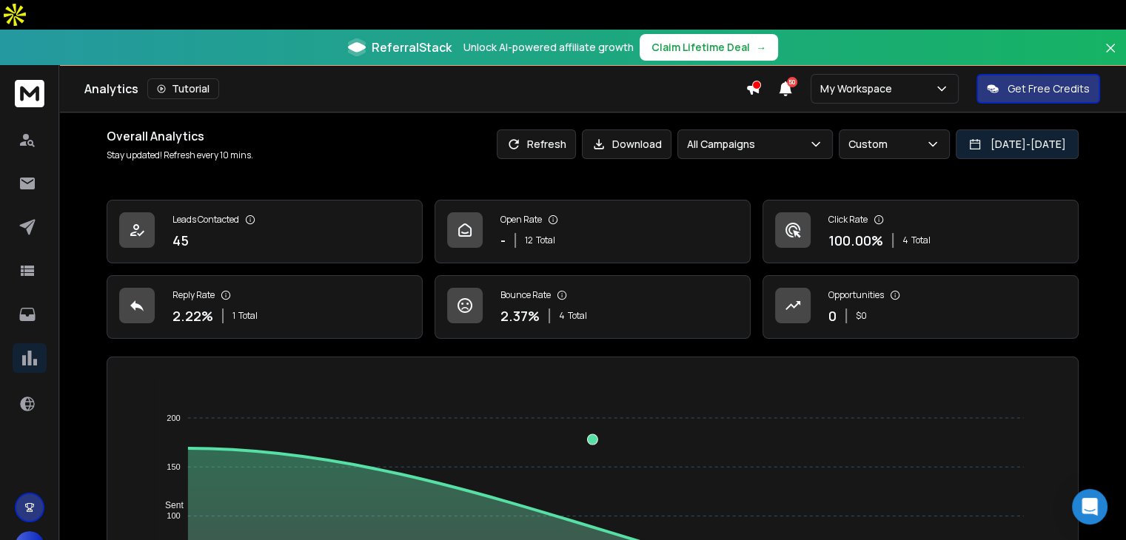
click at [956, 130] on button "[DATE] - [DATE]" at bounding box center [1017, 145] width 123 height 30
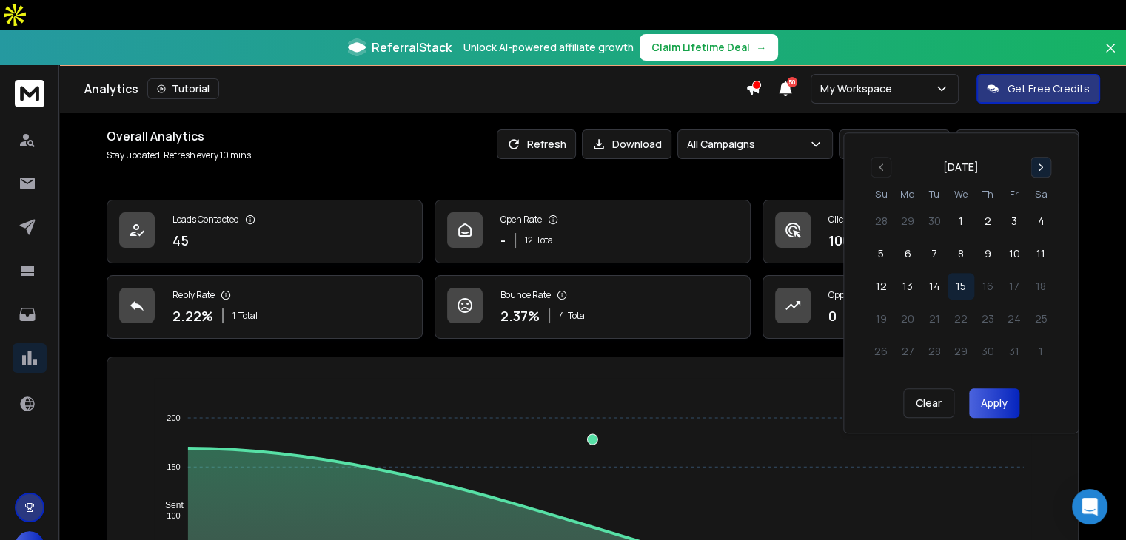
click at [1035, 167] on icon "Go to next month" at bounding box center [1041, 167] width 12 height 12
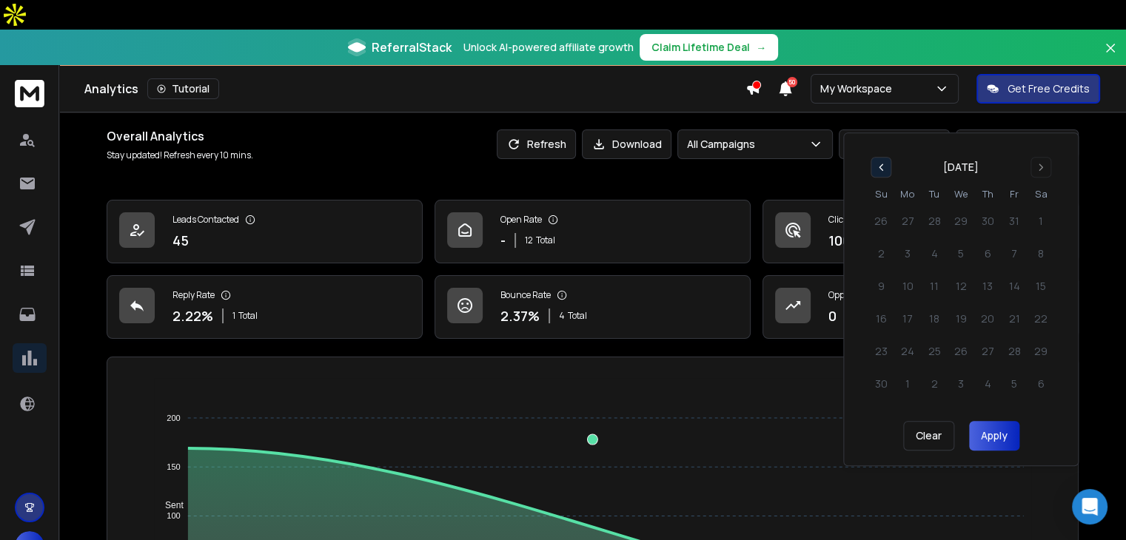
click at [885, 162] on icon "Go to previous month" at bounding box center [881, 167] width 12 height 12
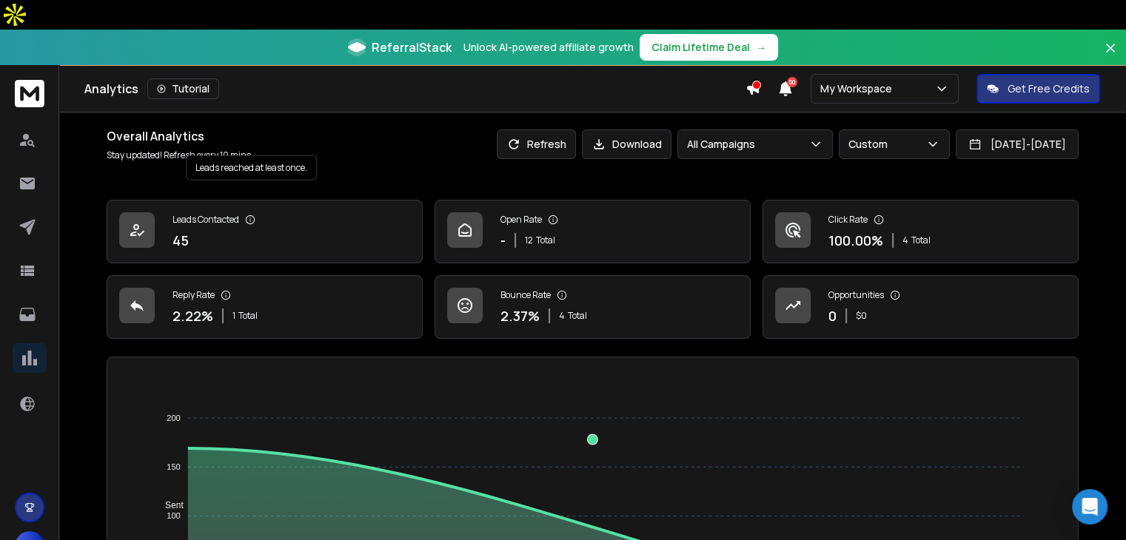
click at [252, 215] on icon at bounding box center [250, 220] width 10 height 10
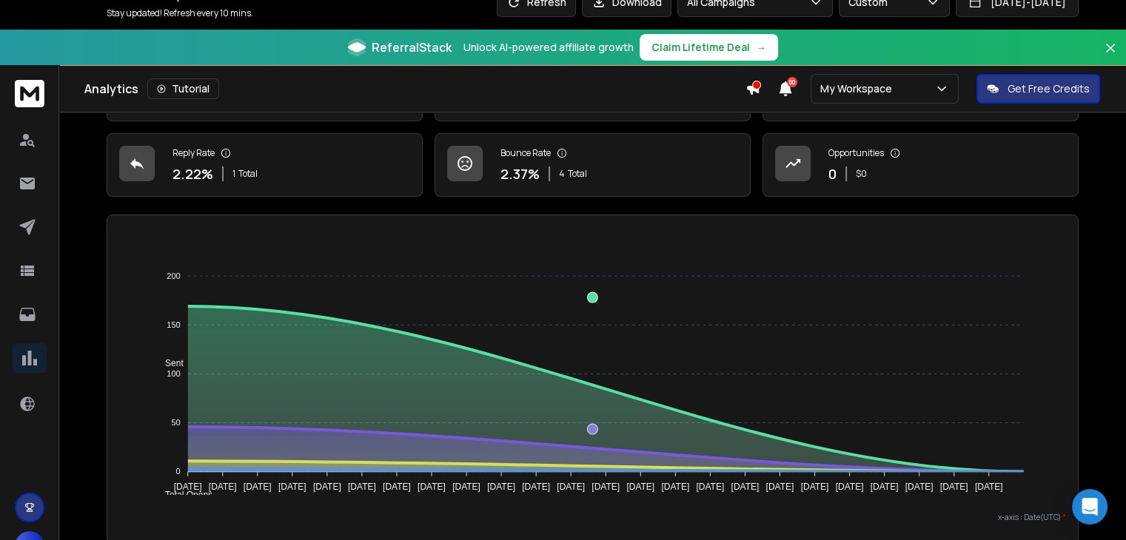
scroll to position [161, 0]
